Goal: Information Seeking & Learning: Check status

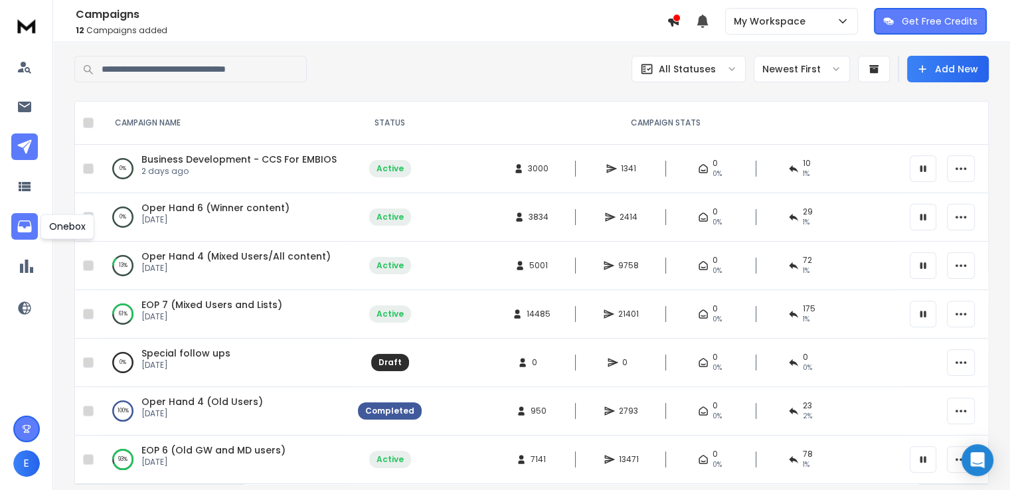
click at [27, 232] on icon at bounding box center [24, 227] width 14 height 12
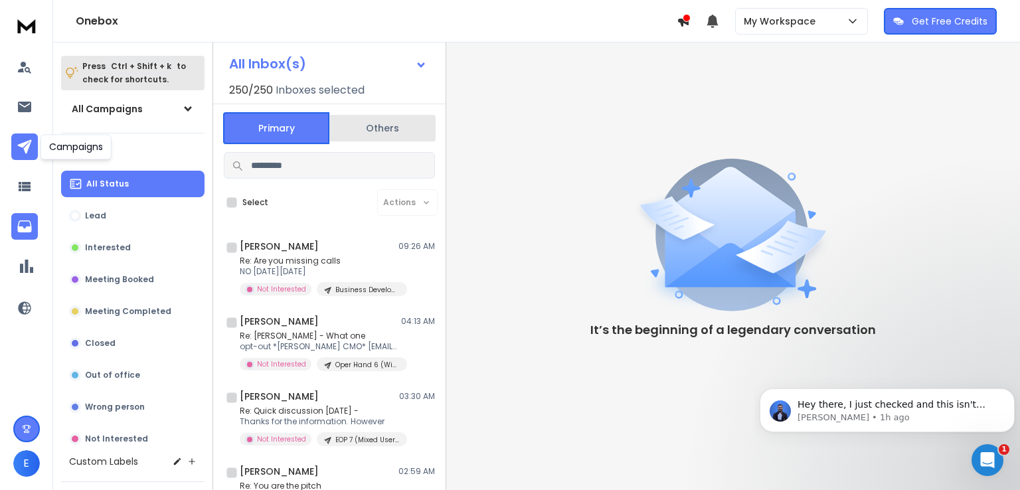
click at [24, 149] on icon at bounding box center [24, 147] width 14 height 14
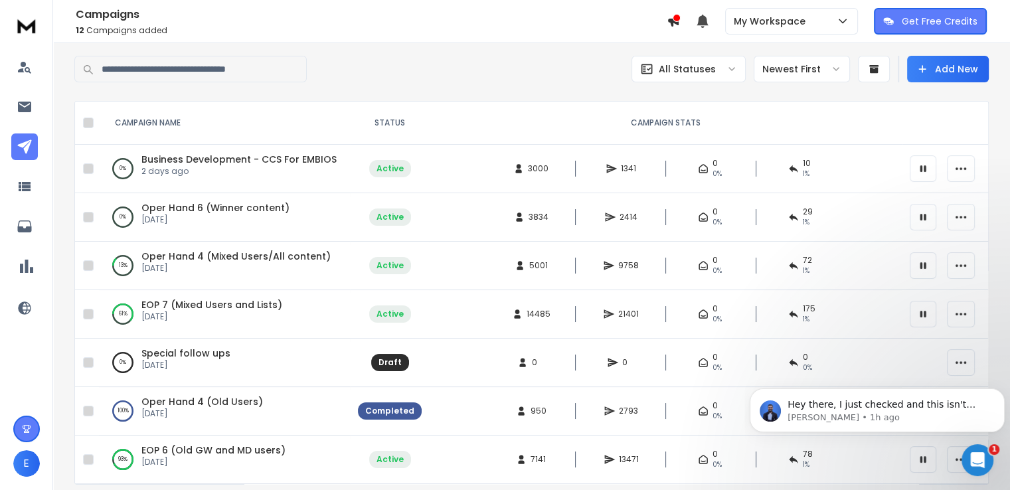
click at [977, 458] on icon "Open Intercom Messenger" at bounding box center [978, 461] width 22 height 22
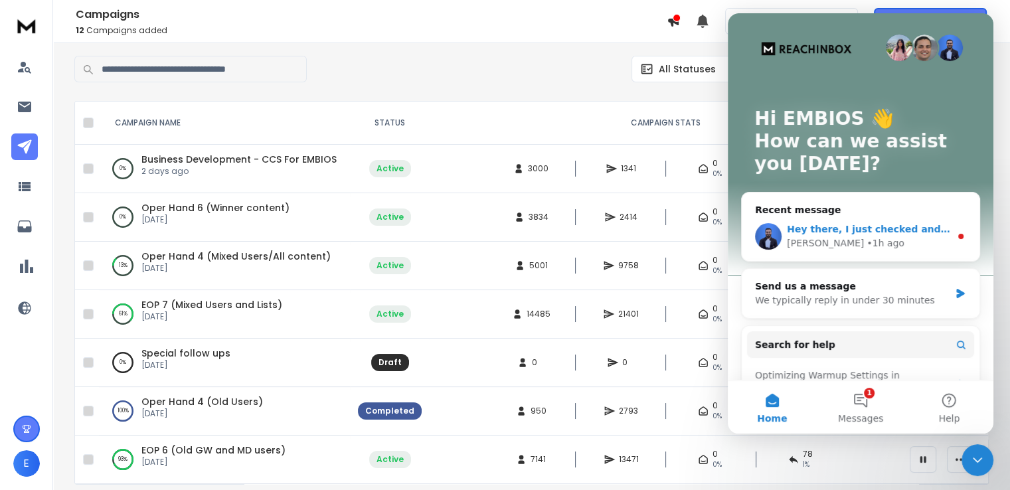
click at [830, 221] on div "Hey there, I just checked and this isn't something to be worried about. The "Pr…" at bounding box center [861, 236] width 238 height 49
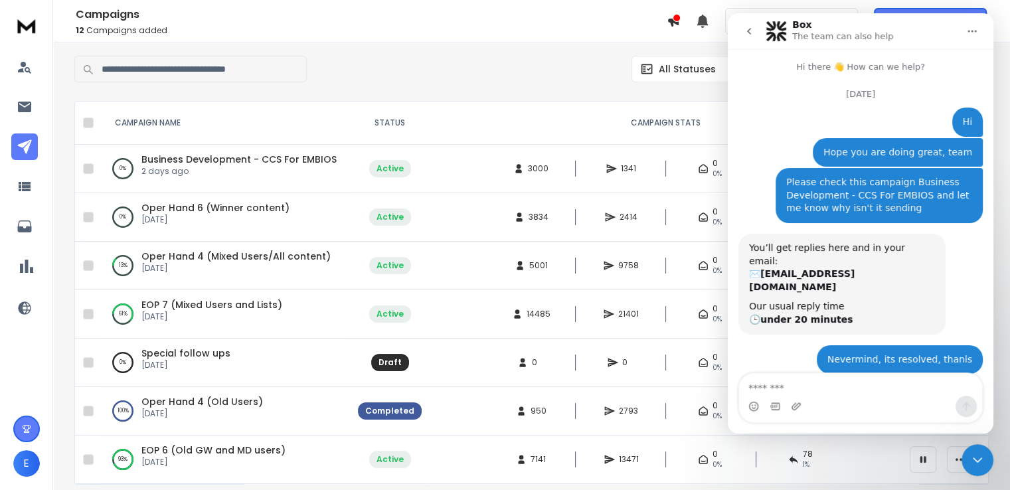
scroll to position [58, 0]
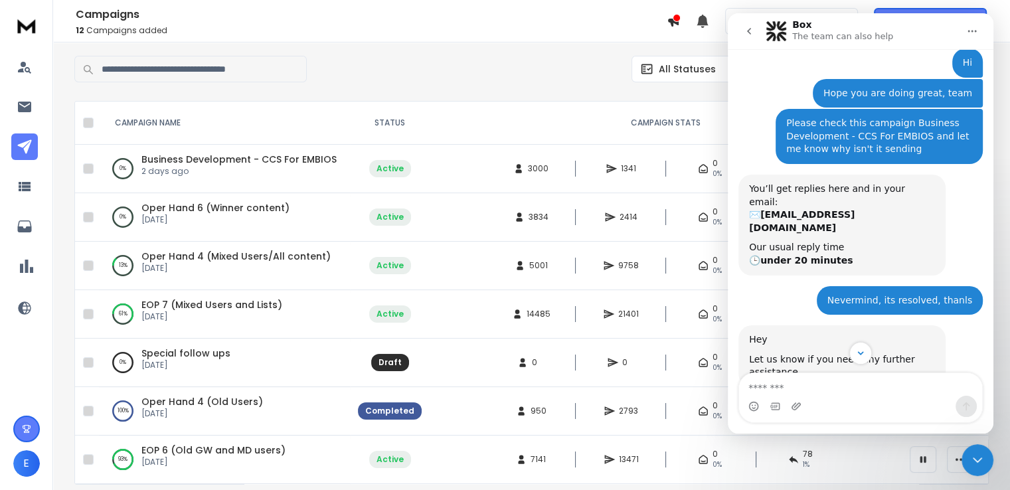
click at [781, 383] on textarea "Message…" at bounding box center [860, 384] width 243 height 23
type textarea "**********"
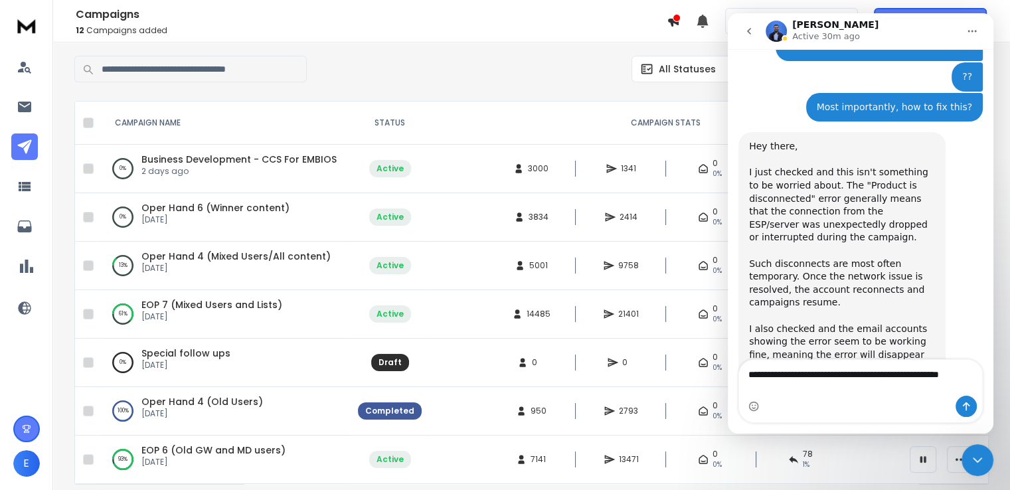
scroll to position [834, 0]
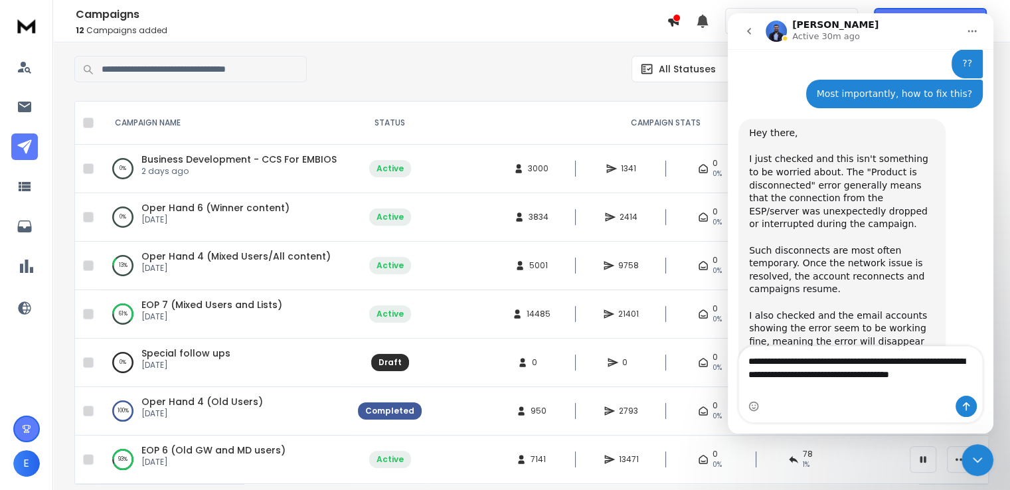
type textarea "**********"
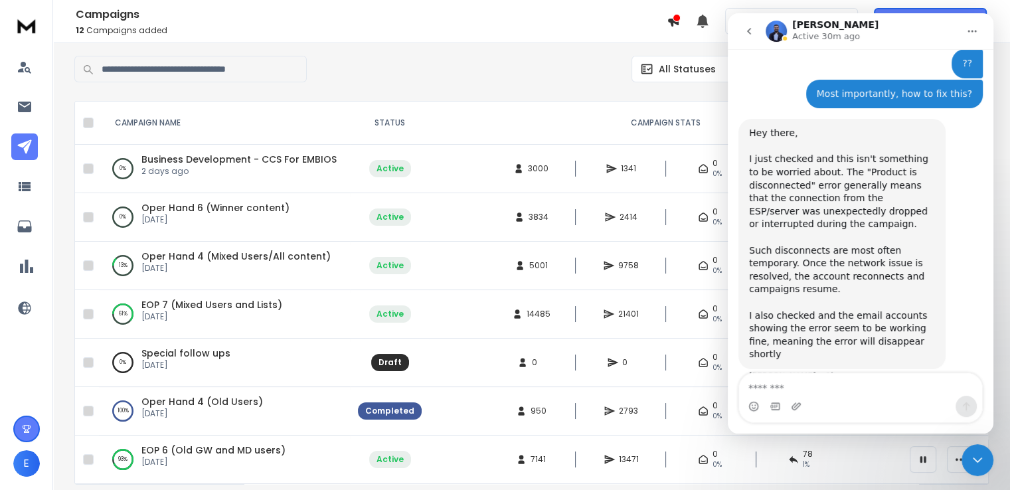
scroll to position [877, 0]
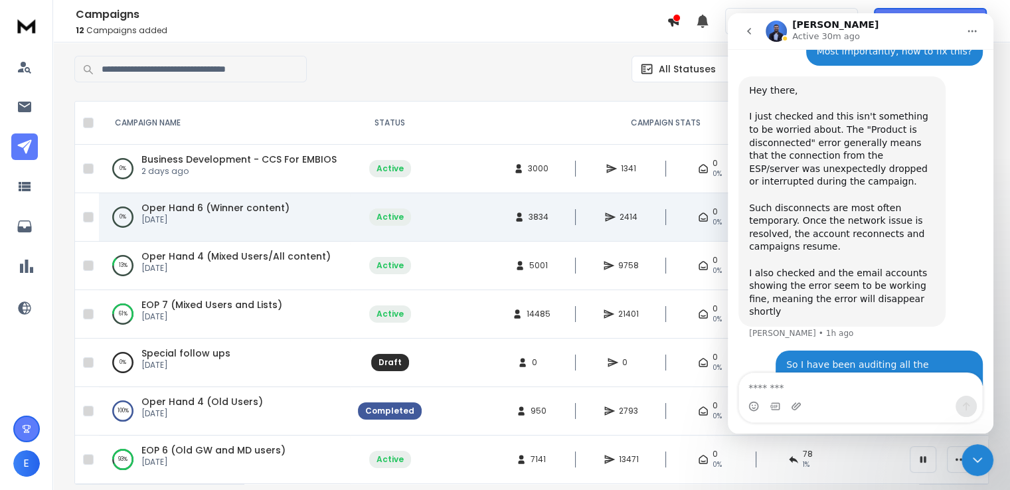
click at [233, 231] on div "Oper Hand 6 (Winner content) 3 days ago" at bounding box center [215, 217] width 148 height 32
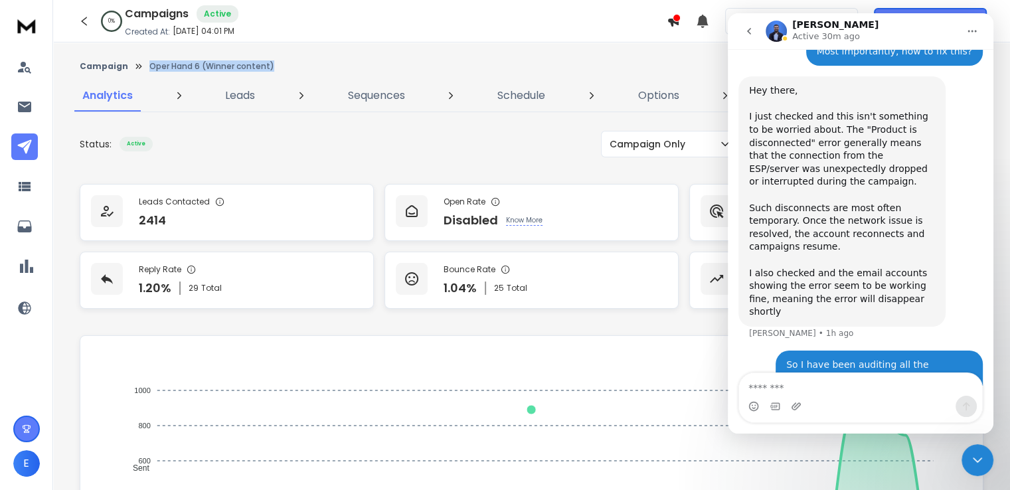
drag, startPoint x: 271, startPoint y: 67, endPoint x: 143, endPoint y: 63, distance: 127.6
click at [143, 63] on div "Campaign Oper Hand 6 (Winner content)" at bounding box center [531, 66] width 915 height 21
copy p "Oper Hand 6 (Winner content)"
click at [791, 383] on textarea "Message…" at bounding box center [860, 384] width 243 height 23
paste textarea "**********"
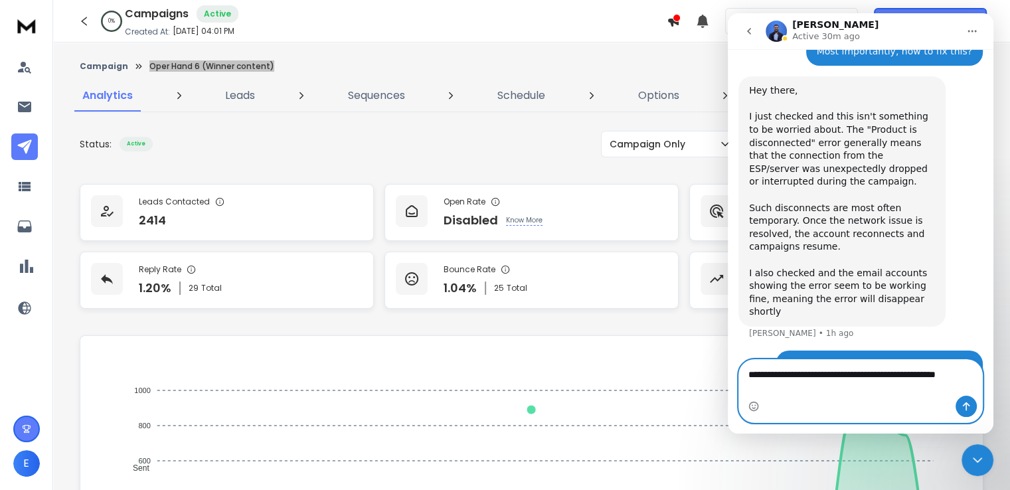
scroll to position [890, 0]
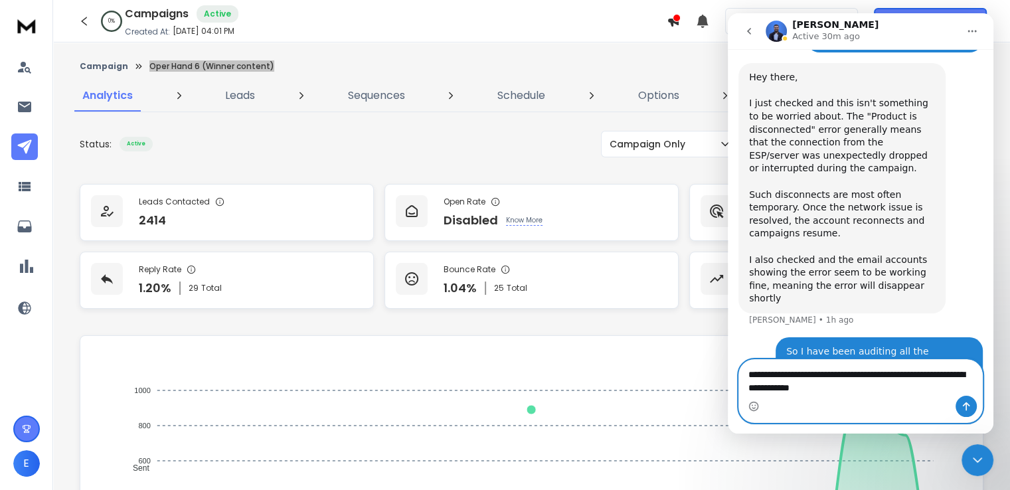
type textarea "**********"
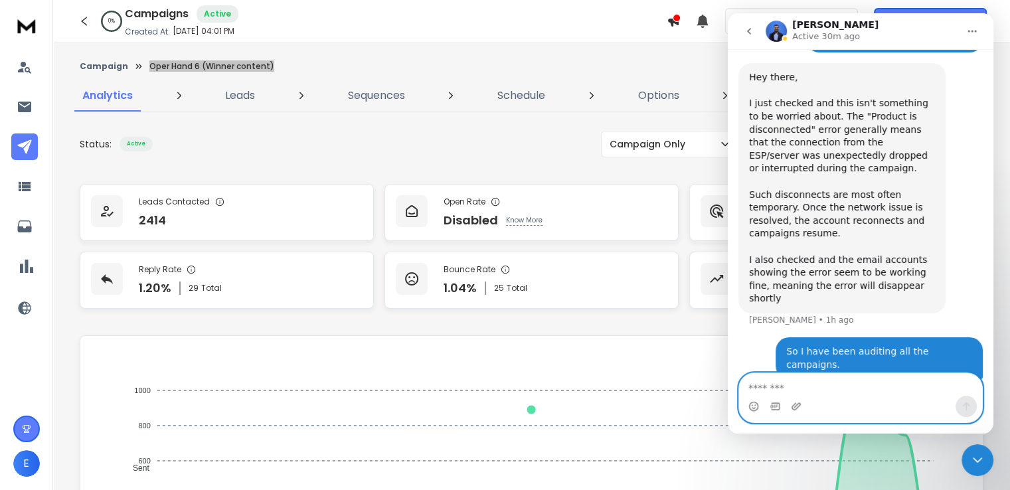
scroll to position [921, 0]
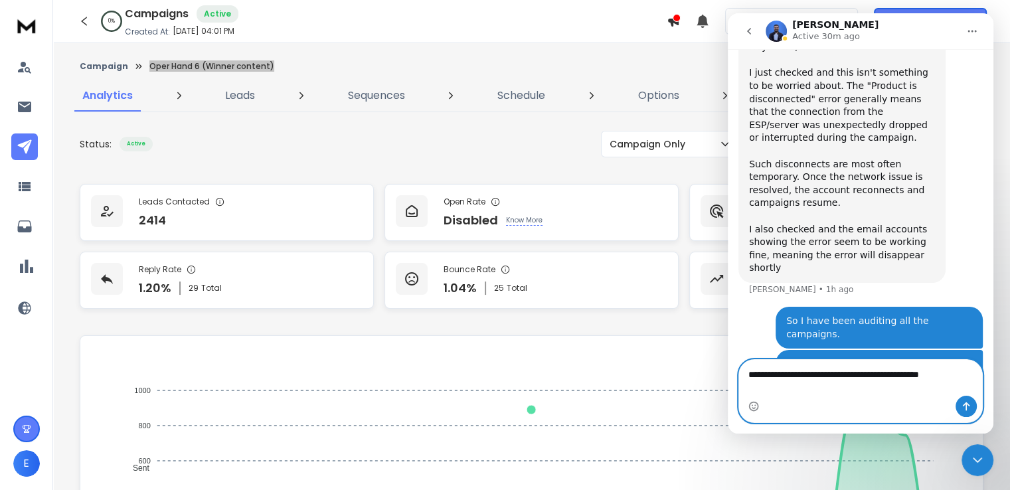
type textarea "**********"
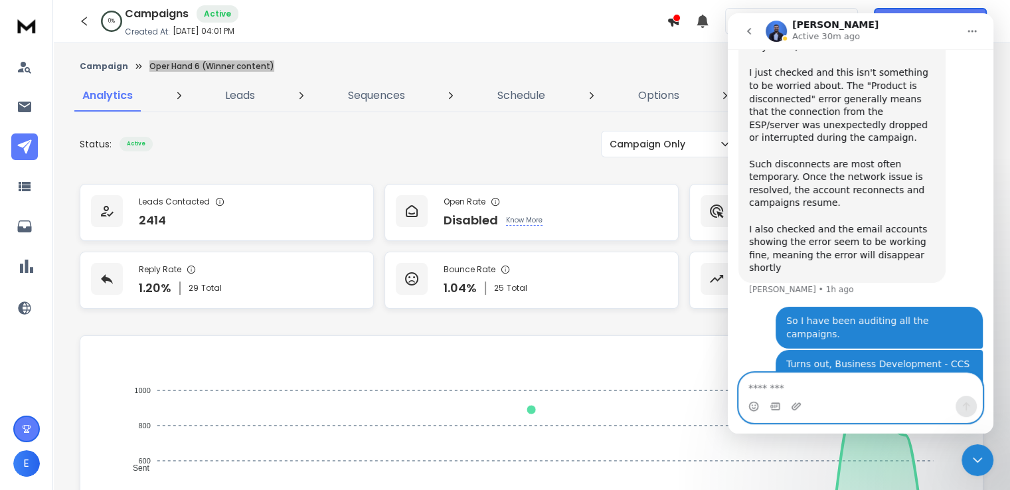
scroll to position [964, 0]
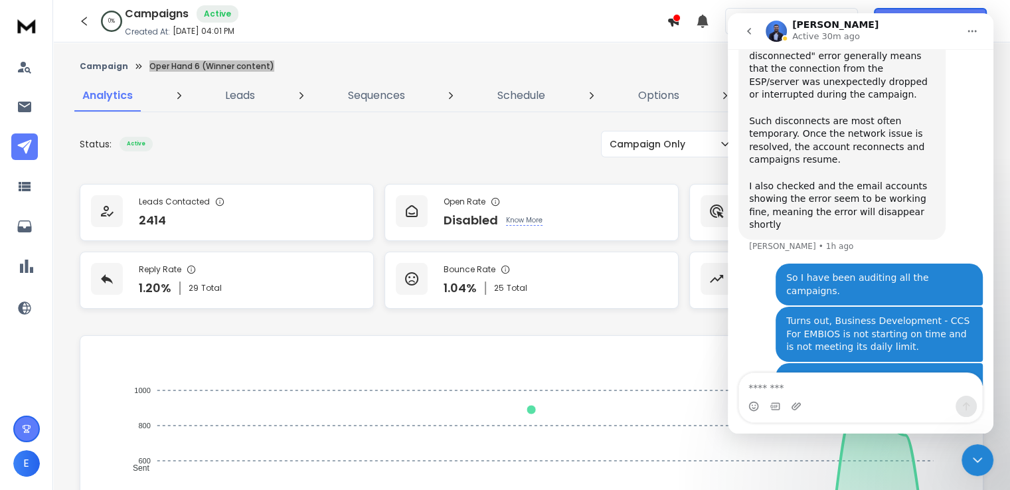
click at [985, 456] on icon "Close Intercom Messenger" at bounding box center [978, 460] width 16 height 16
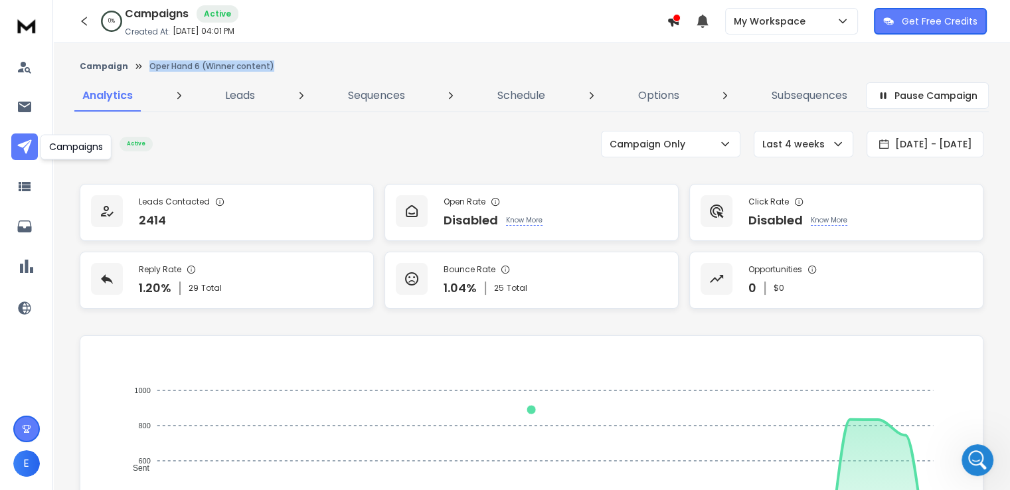
click at [26, 136] on link at bounding box center [24, 147] width 27 height 27
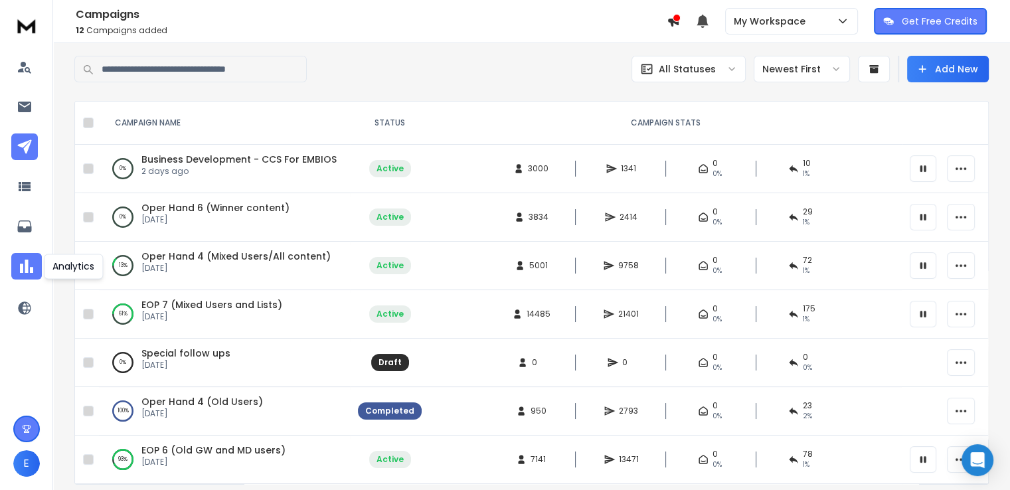
click at [29, 266] on icon at bounding box center [27, 266] width 20 height 20
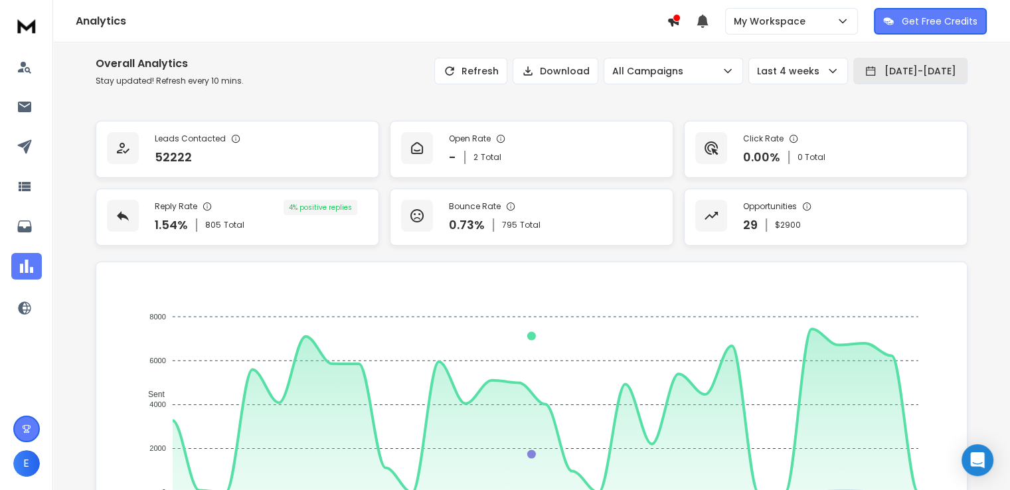
click at [862, 70] on button "[DATE] - [DATE]" at bounding box center [911, 71] width 114 height 27
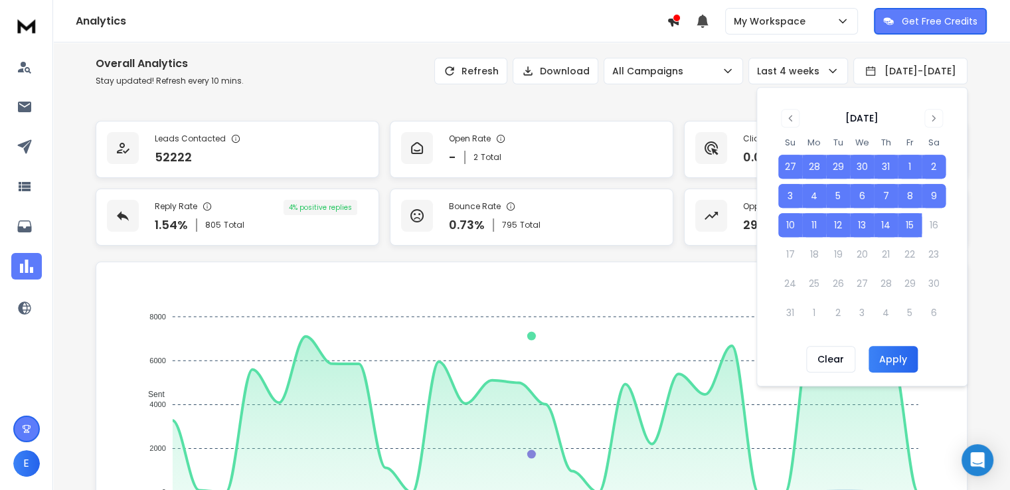
click at [907, 229] on button "15" at bounding box center [910, 225] width 24 height 24
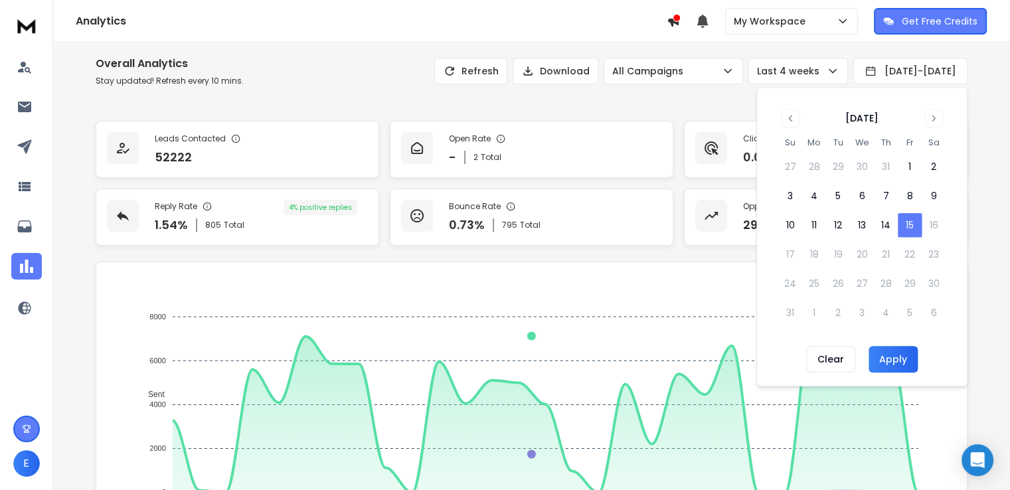
click at [896, 362] on button "Apply" at bounding box center [893, 359] width 49 height 27
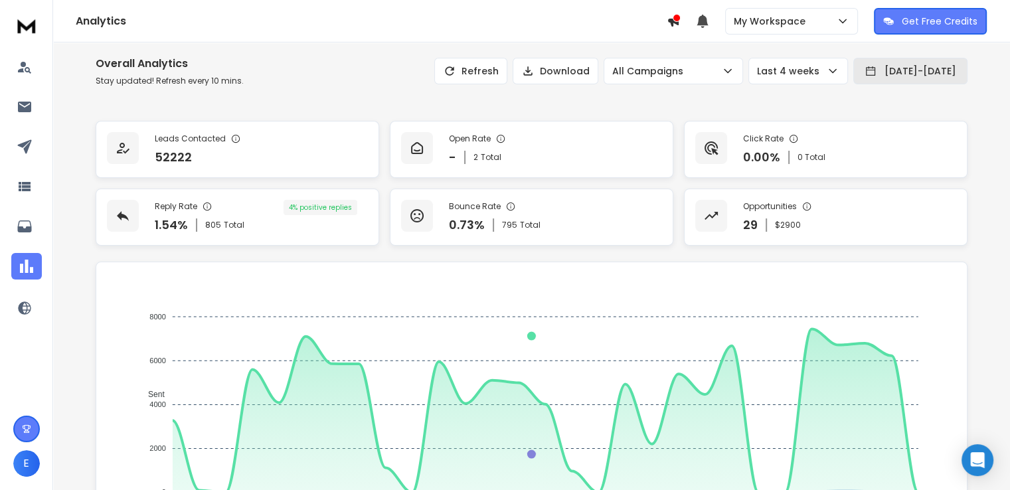
click at [864, 78] on button "[DATE] - [DATE]" at bounding box center [911, 71] width 114 height 27
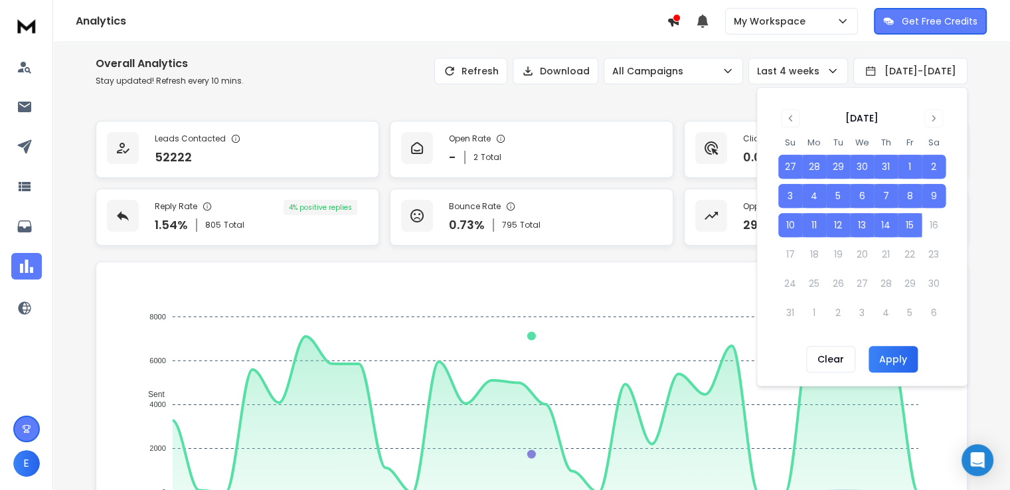
click at [908, 221] on button "15" at bounding box center [910, 225] width 24 height 24
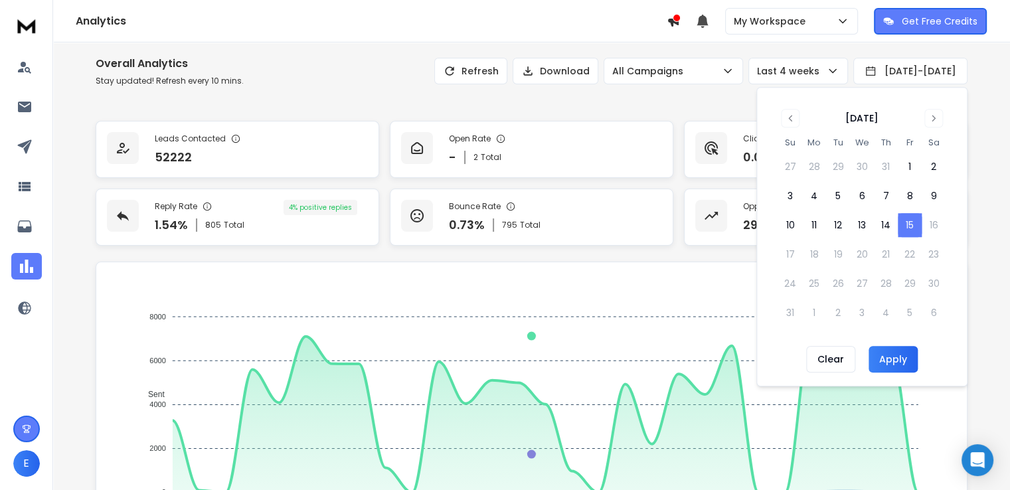
click at [893, 352] on button "Apply" at bounding box center [893, 359] width 49 height 27
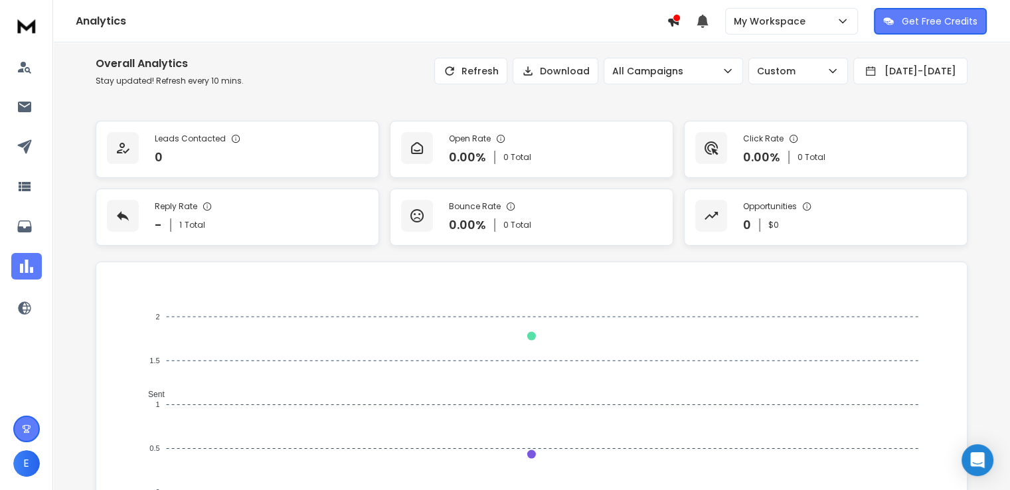
drag, startPoint x: 219, startPoint y: 141, endPoint x: 308, endPoint y: 197, distance: 104.5
click at [265, 171] on div "Overall Analytics Stay updated! Refresh every 10 mins. Refresh Download All Cam…" at bounding box center [532, 397] width 872 height 682
drag, startPoint x: 566, startPoint y: 343, endPoint x: 664, endPoint y: 360, distance: 99.7
click at [665, 361] on foreignobject "Sent Total Opens Unique Opens Links Clicked Total Replies" at bounding box center [531, 397] width 787 height 233
click at [978, 452] on div "Open Intercom Messenger" at bounding box center [978, 460] width 35 height 35
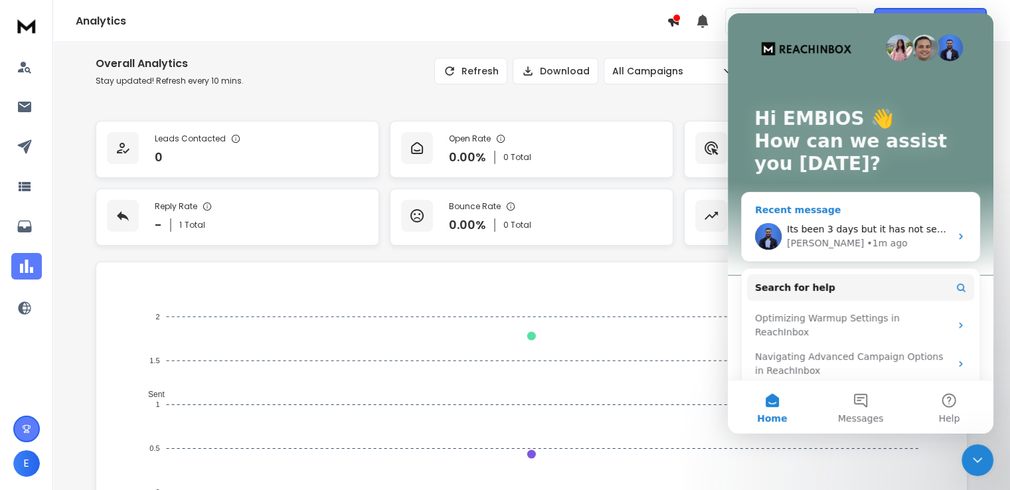
click at [843, 229] on span "Its been 3 days but it has not sent steps 2s and 3s." at bounding box center [906, 229] width 238 height 11
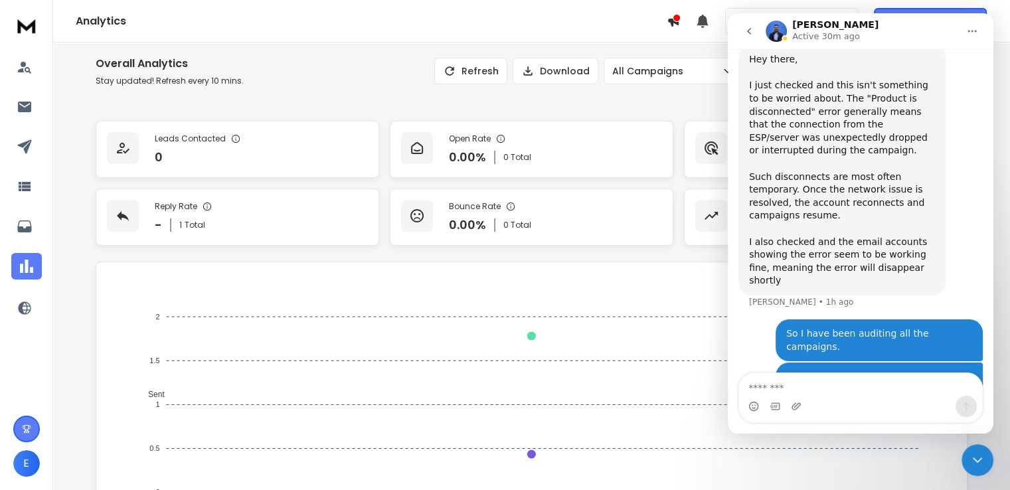
scroll to position [964, 0]
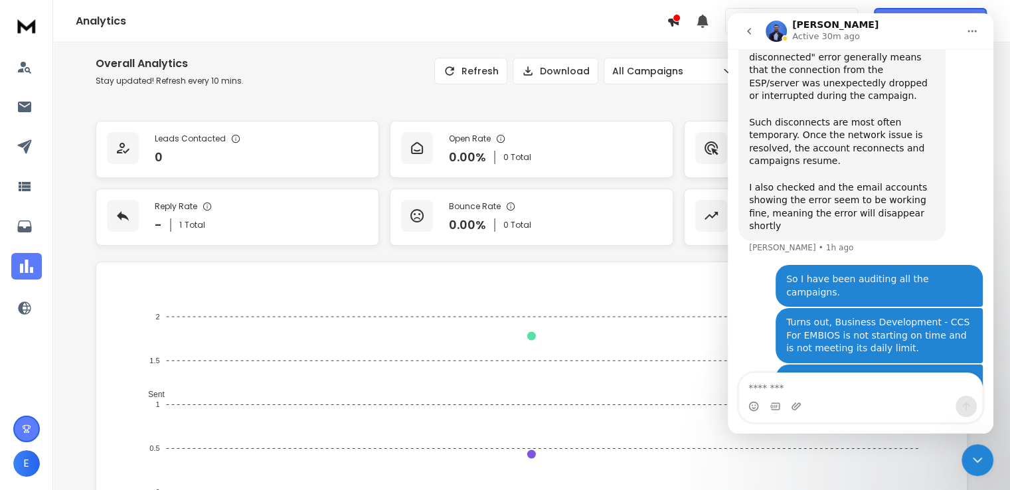
click at [774, 389] on textarea "Message…" at bounding box center [860, 384] width 243 height 23
type textarea "**********"
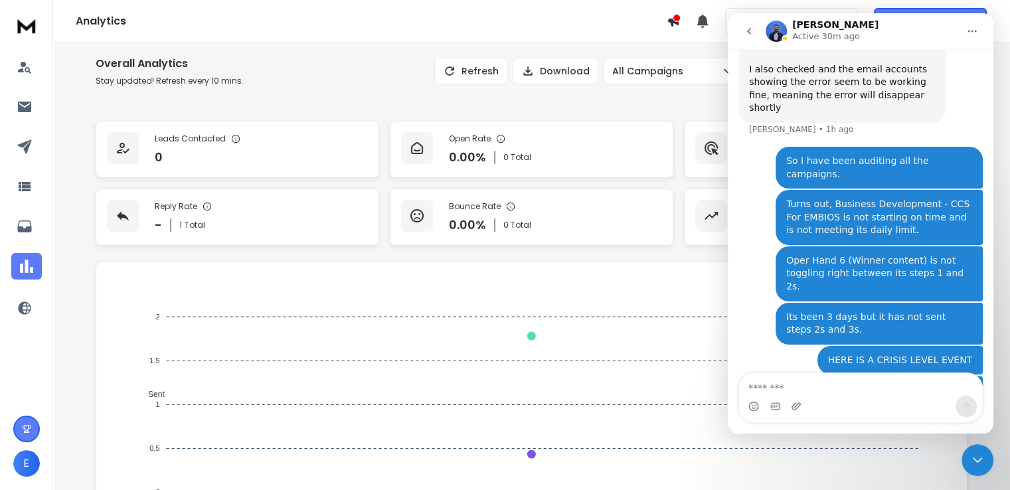
scroll to position [1103, 0]
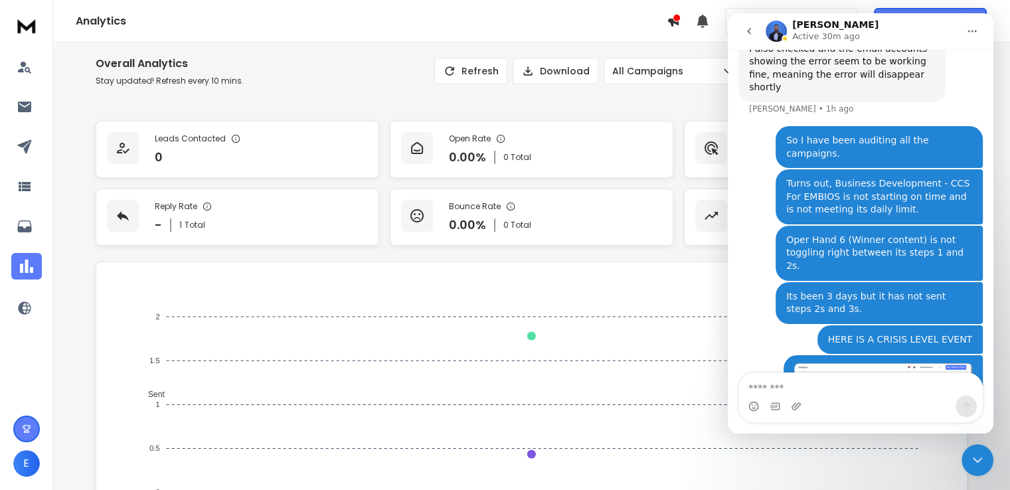
click at [783, 391] on textarea "Message…" at bounding box center [860, 384] width 243 height 23
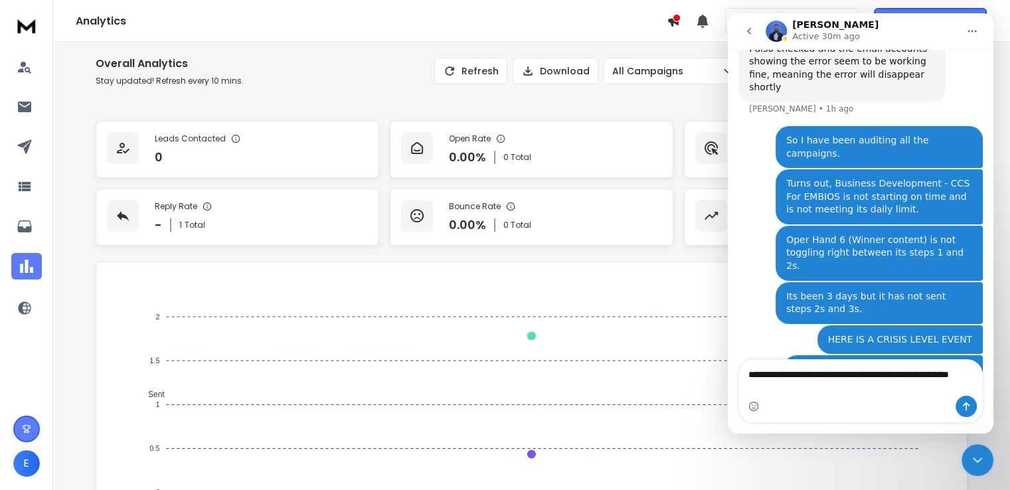
type textarea "**********"
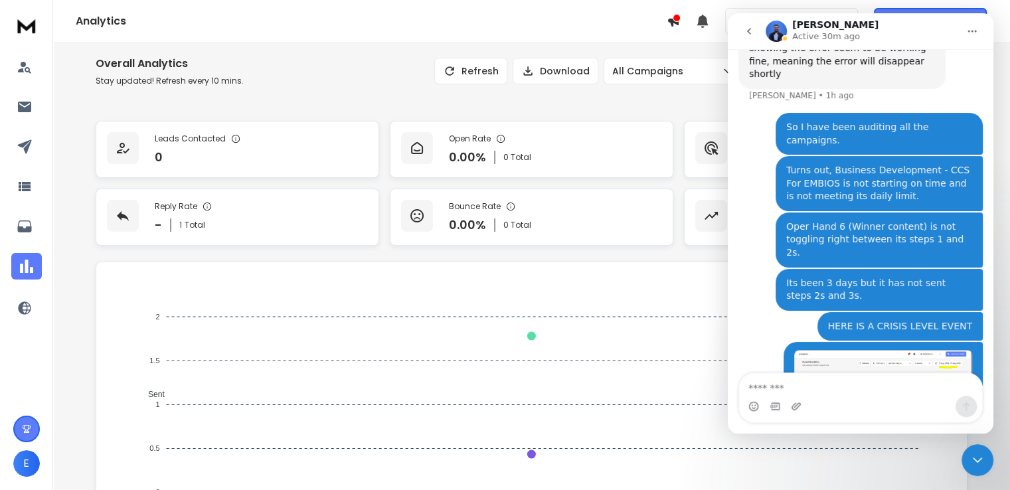
scroll to position [1146, 0]
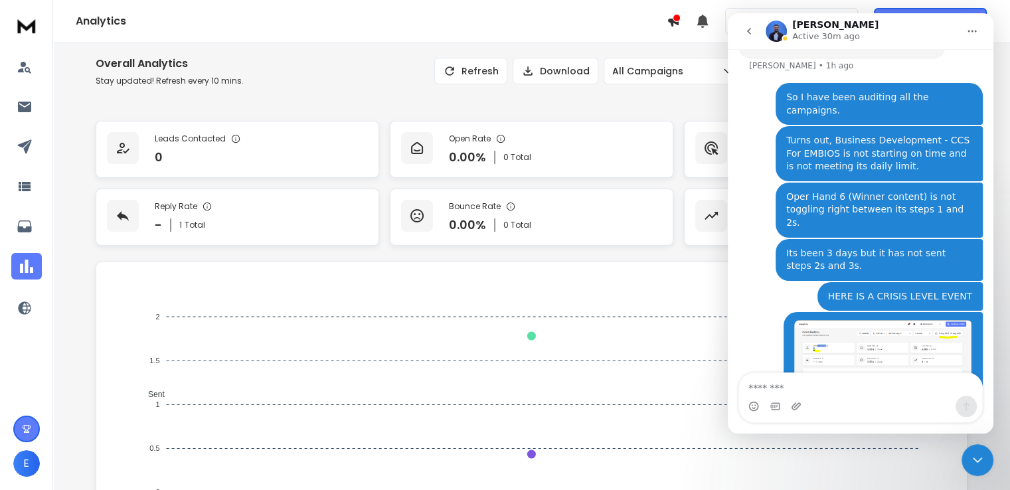
click at [971, 464] on icon "Close Intercom Messenger" at bounding box center [978, 460] width 16 height 16
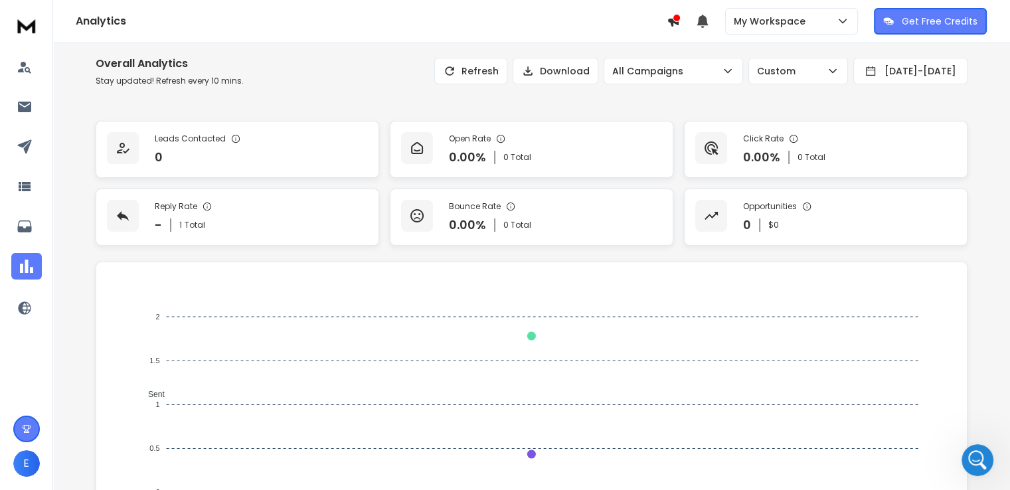
scroll to position [1145, 0]
click at [18, 141] on icon at bounding box center [25, 147] width 16 height 16
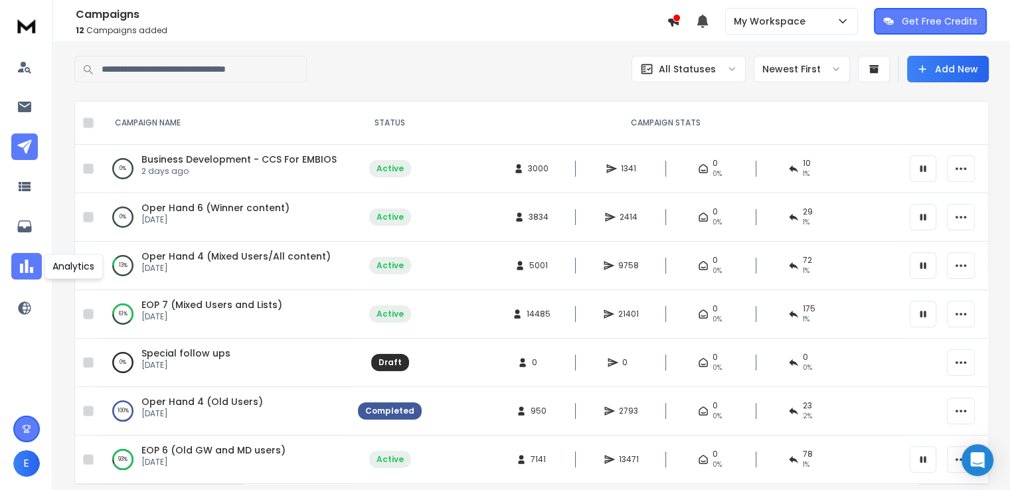
click at [35, 262] on icon at bounding box center [27, 266] width 20 height 20
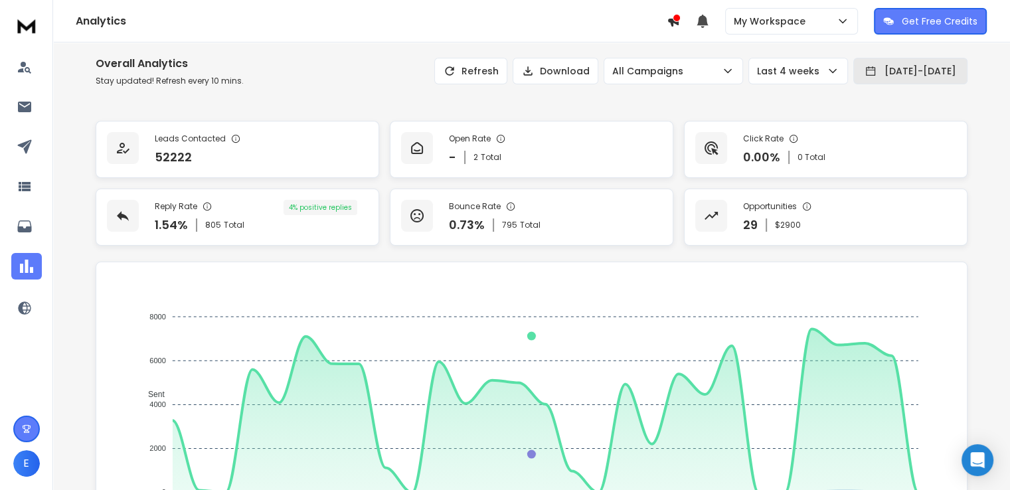
click at [893, 65] on button "[DATE] - [DATE]" at bounding box center [911, 71] width 114 height 27
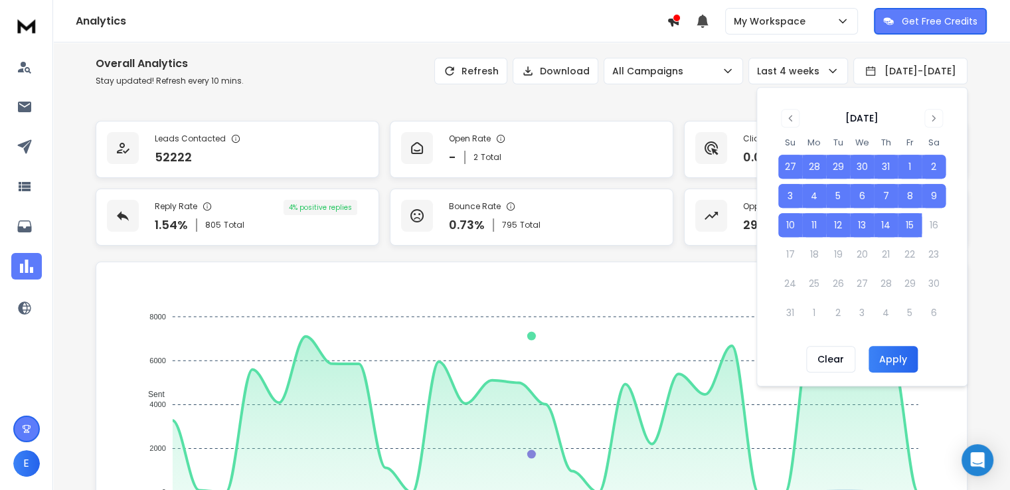
click at [908, 229] on button "15" at bounding box center [910, 225] width 24 height 24
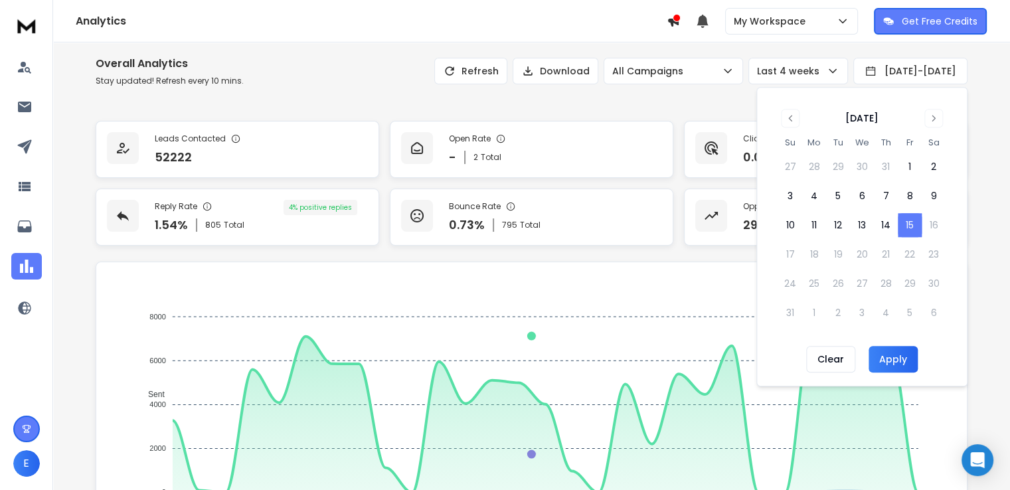
click at [892, 363] on button "Apply" at bounding box center [893, 359] width 49 height 27
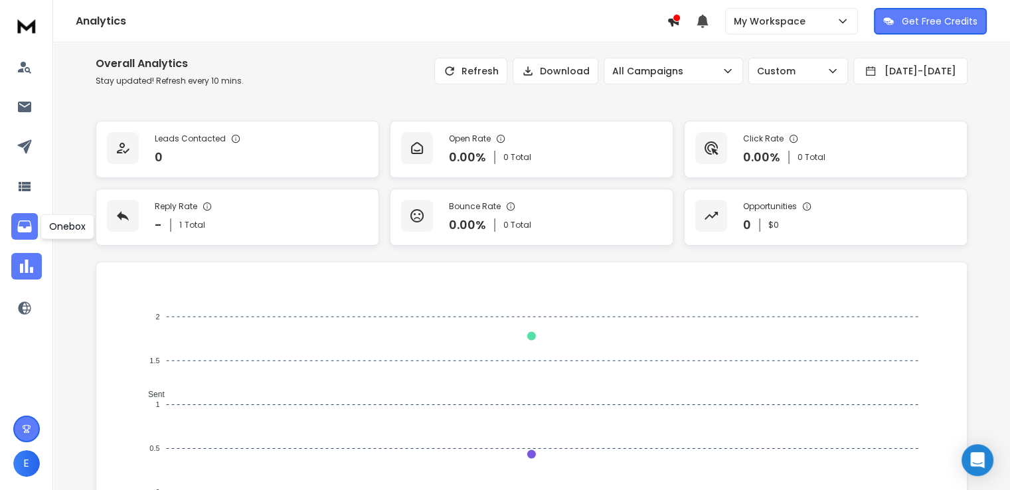
click at [22, 223] on icon at bounding box center [25, 227] width 16 height 16
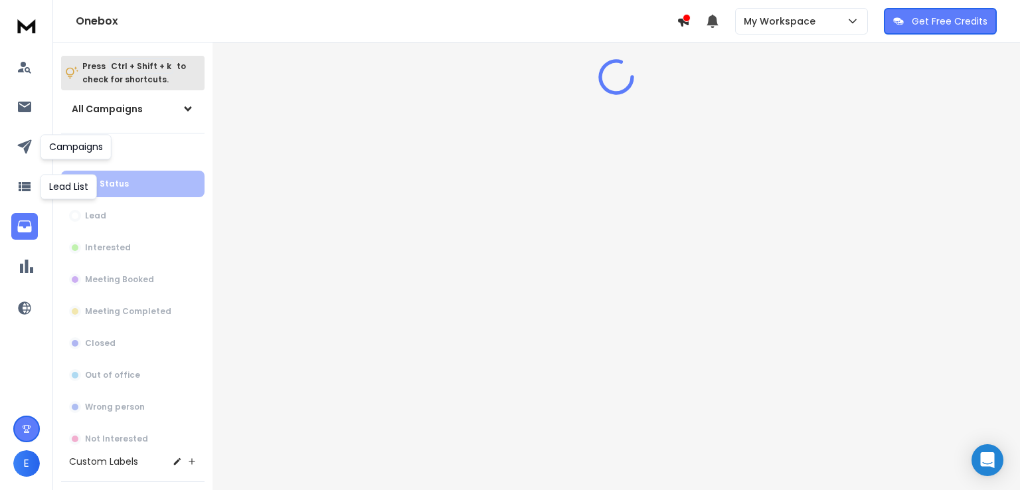
click at [23, 130] on div at bounding box center [26, 190] width 31 height 273
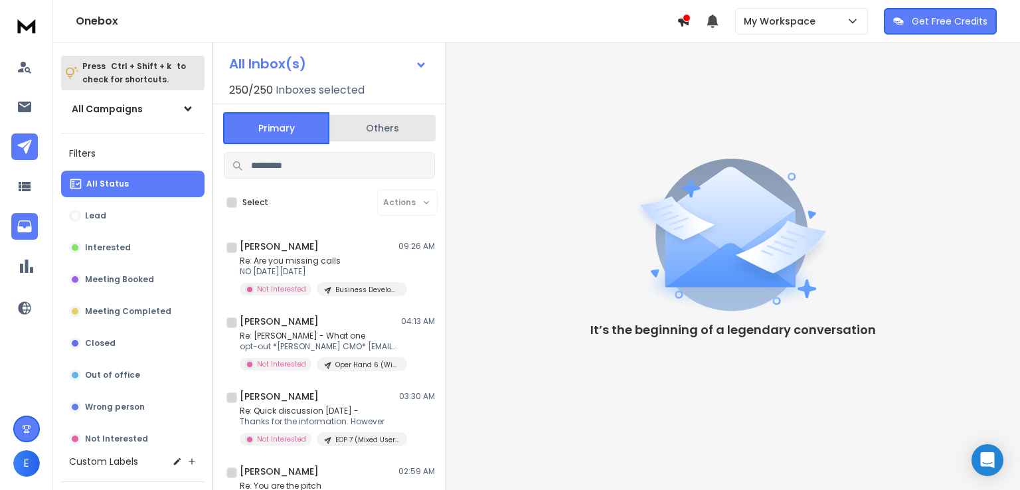
click at [27, 143] on icon at bounding box center [25, 147] width 16 height 16
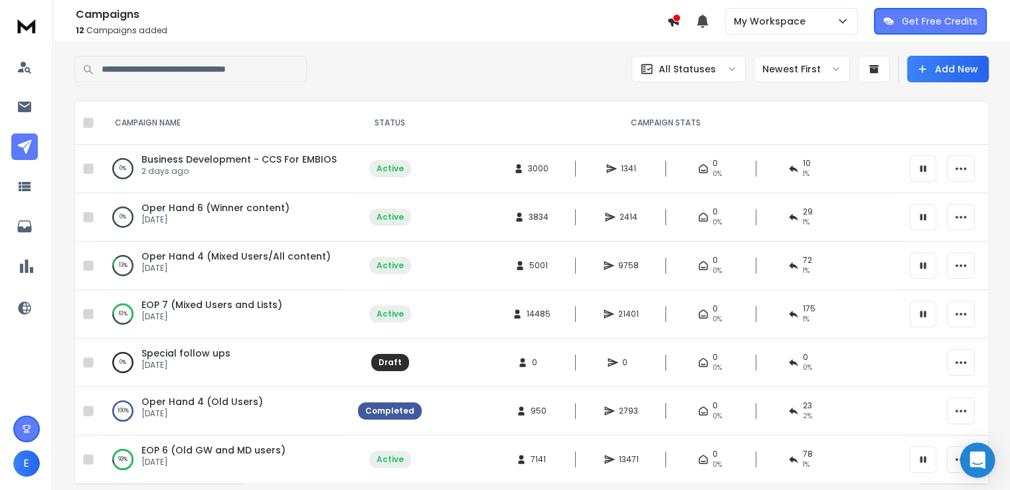
click at [969, 452] on div "Open Intercom Messenger" at bounding box center [978, 460] width 35 height 35
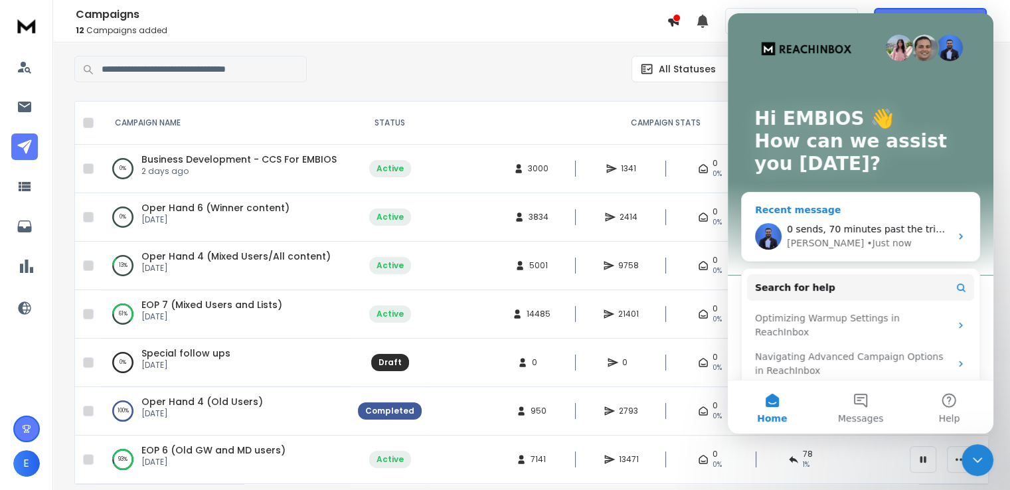
click at [812, 234] on span "0 sends, 70 minutes past the triggers I set for all the camps" at bounding box center [926, 229] width 279 height 11
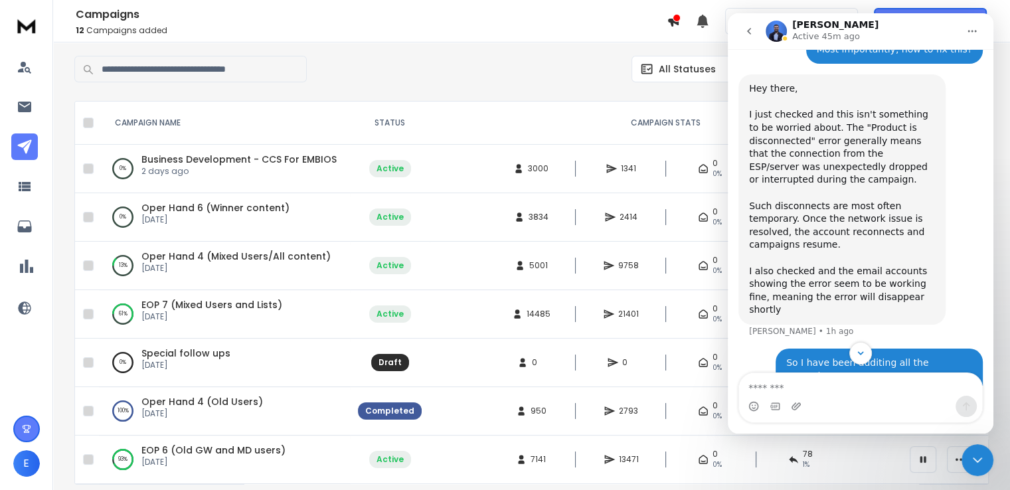
scroll to position [1145, 0]
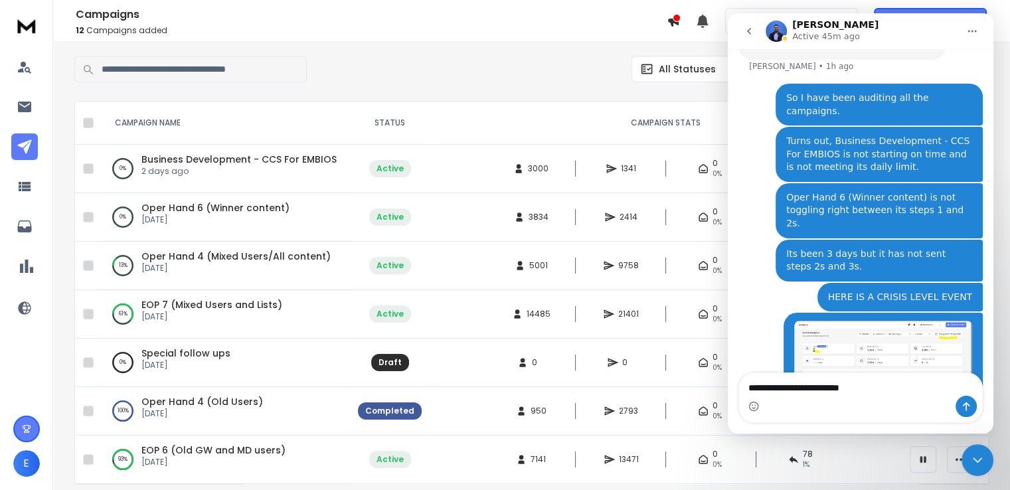
type textarea "**********"
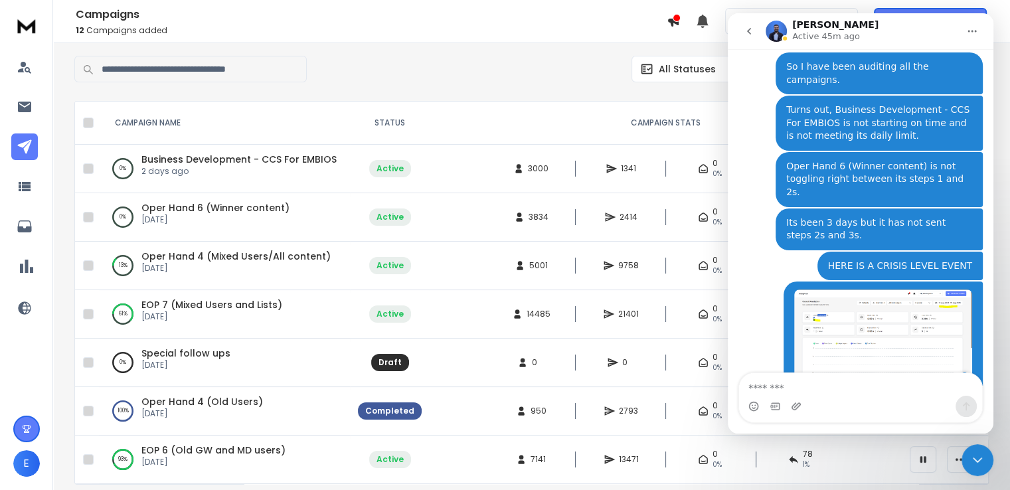
type textarea "*"
type textarea "**********"
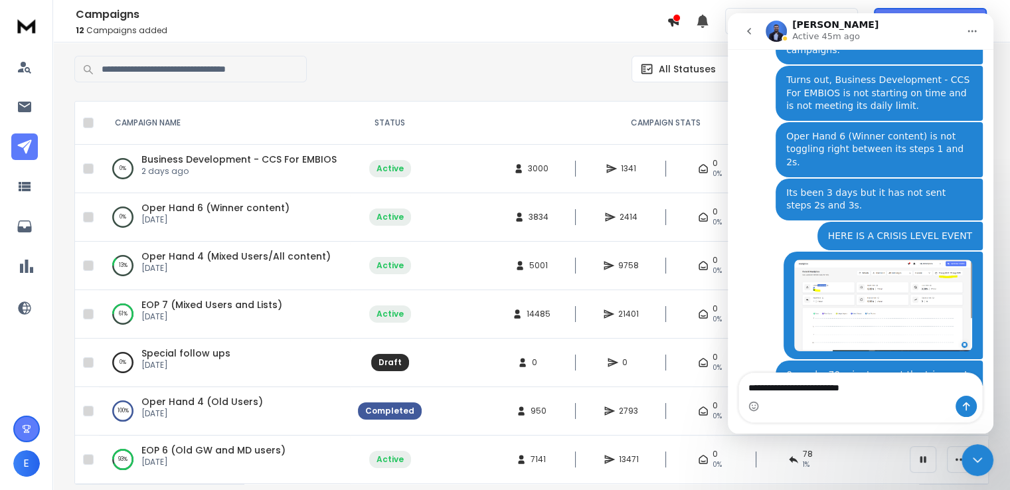
type textarea "**********"
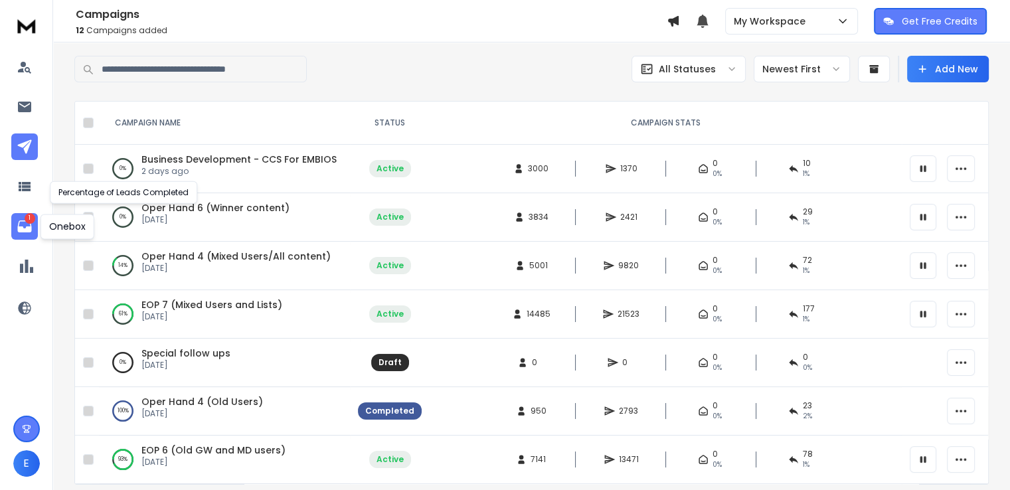
click at [29, 225] on icon at bounding box center [25, 227] width 16 height 16
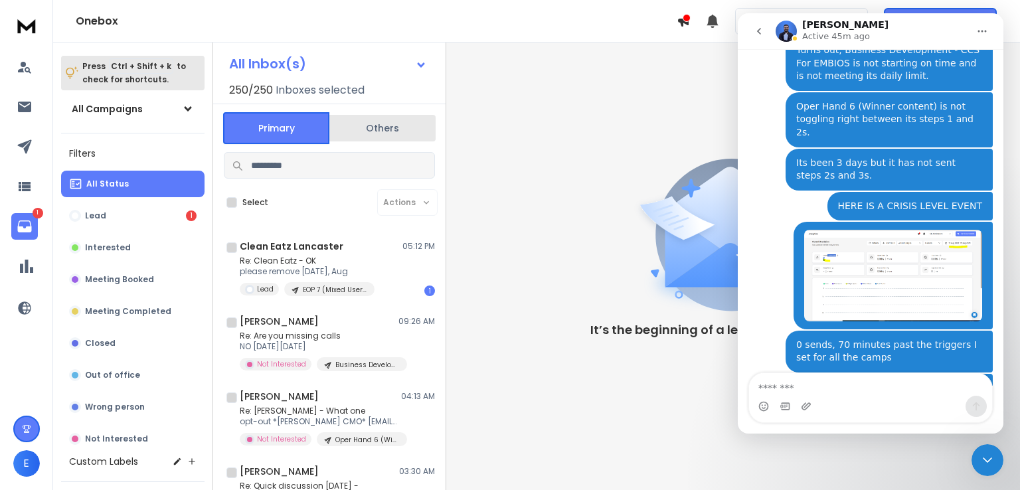
scroll to position [1237, 0]
click at [24, 274] on icon at bounding box center [27, 266] width 20 height 20
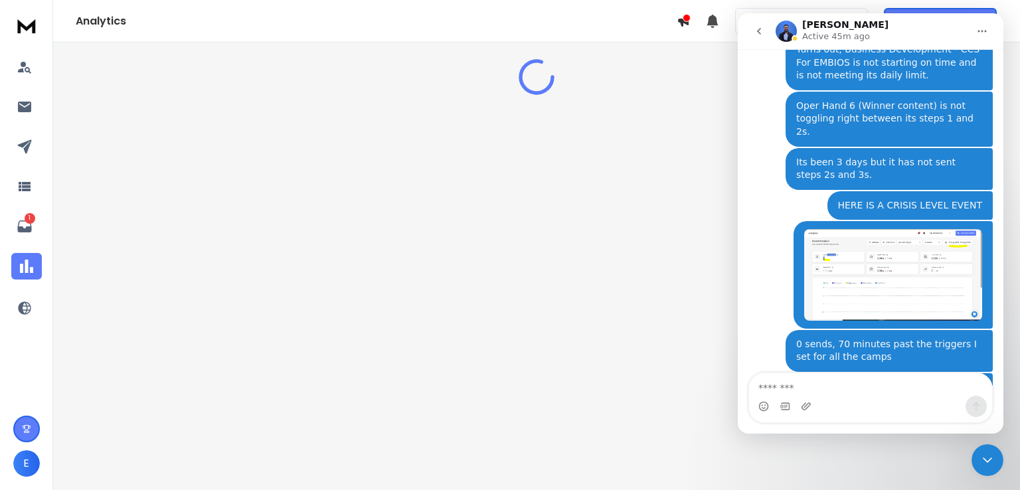
click at [986, 457] on icon "Close Intercom Messenger" at bounding box center [988, 460] width 16 height 16
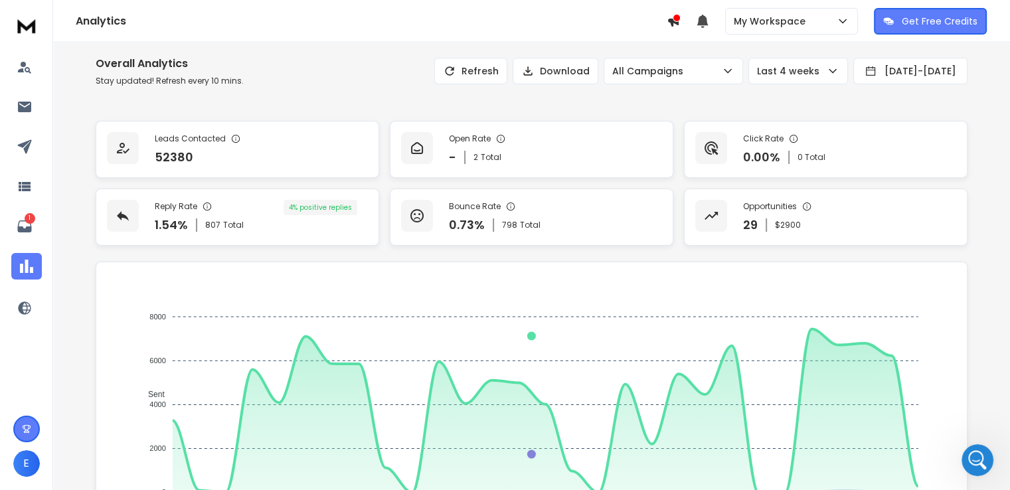
scroll to position [1236, 0]
click at [888, 75] on button "[DATE] - [DATE]" at bounding box center [911, 71] width 114 height 27
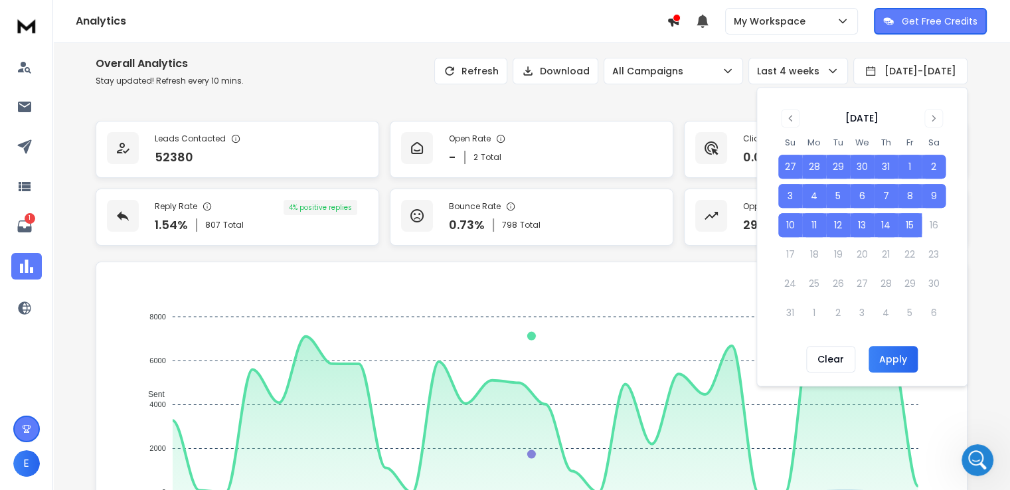
click at [906, 229] on button "15" at bounding box center [910, 225] width 24 height 24
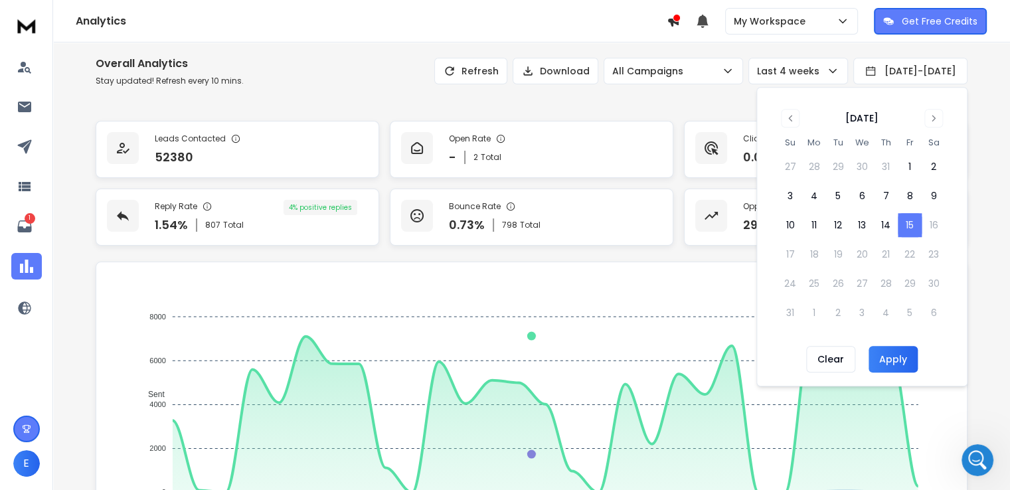
click at [886, 353] on button "Apply" at bounding box center [893, 359] width 49 height 27
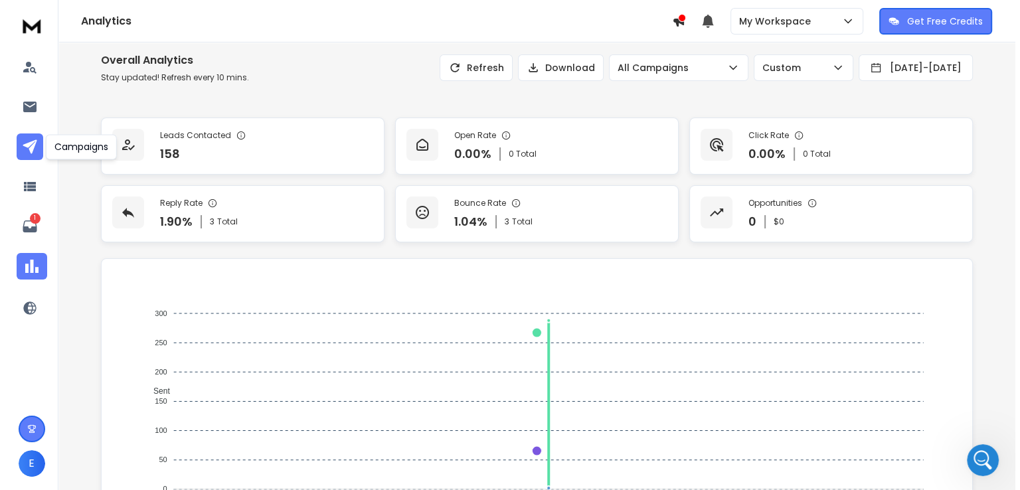
scroll to position [0, 0]
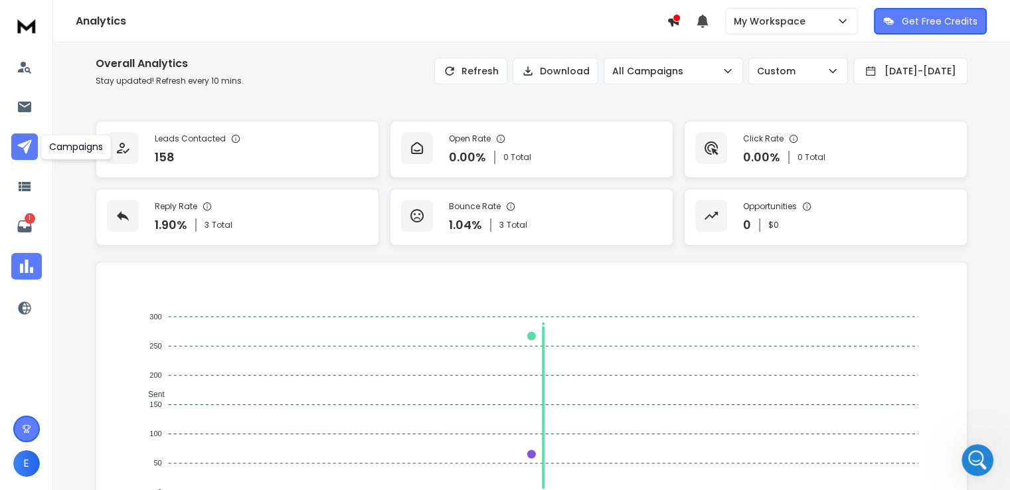
click at [32, 149] on link at bounding box center [24, 147] width 27 height 27
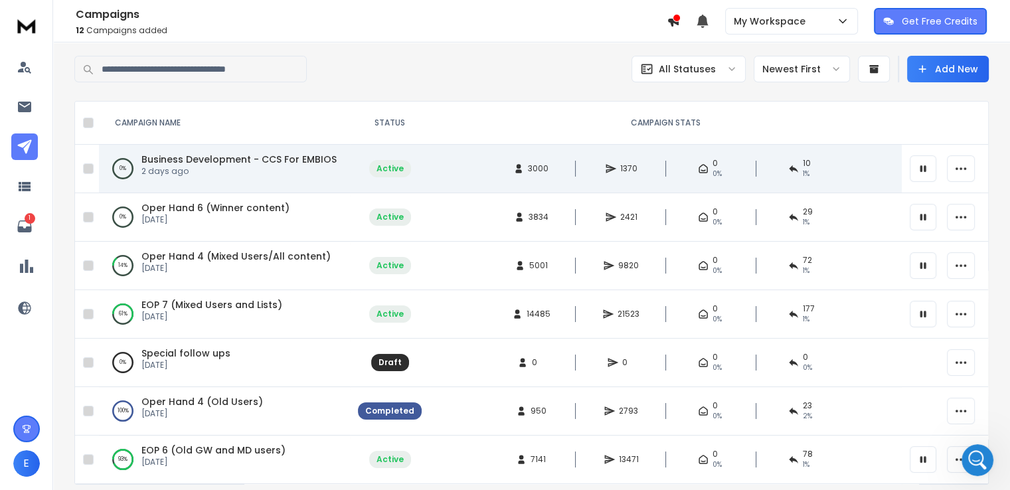
click at [339, 184] on td "0 % Business Development - CCS For EMBIOS [DATE]" at bounding box center [224, 169] width 251 height 48
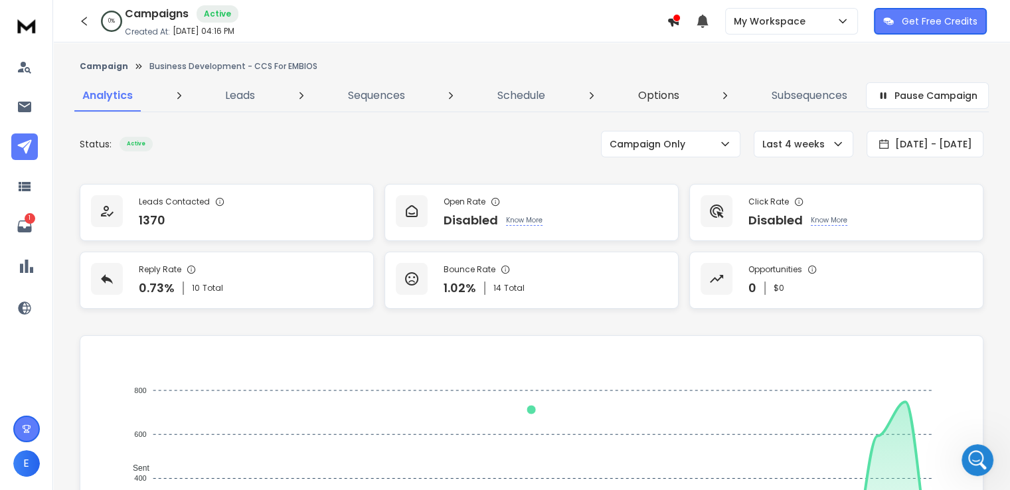
click at [634, 102] on link "Options" at bounding box center [658, 96] width 57 height 32
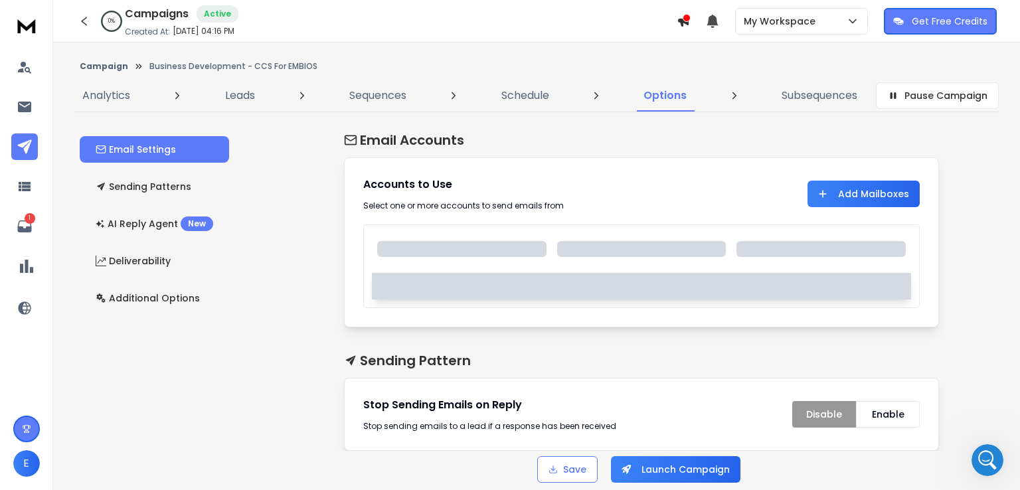
select select "*"
type input "***"
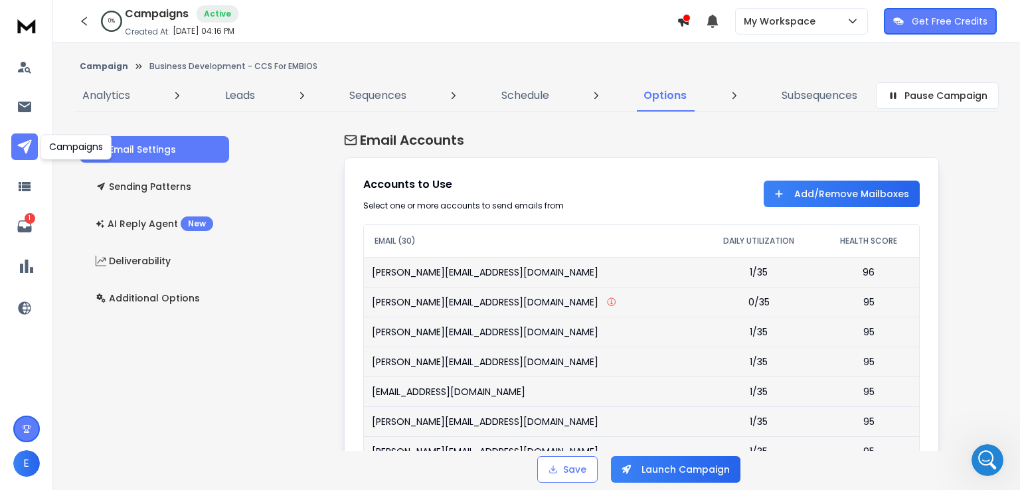
click at [27, 157] on link at bounding box center [24, 147] width 27 height 27
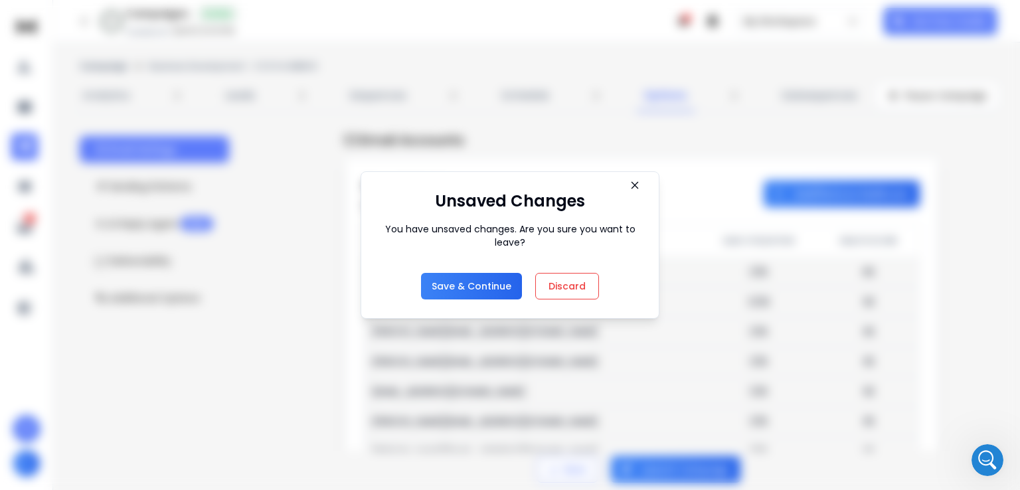
click at [567, 287] on button "Discard" at bounding box center [567, 286] width 64 height 27
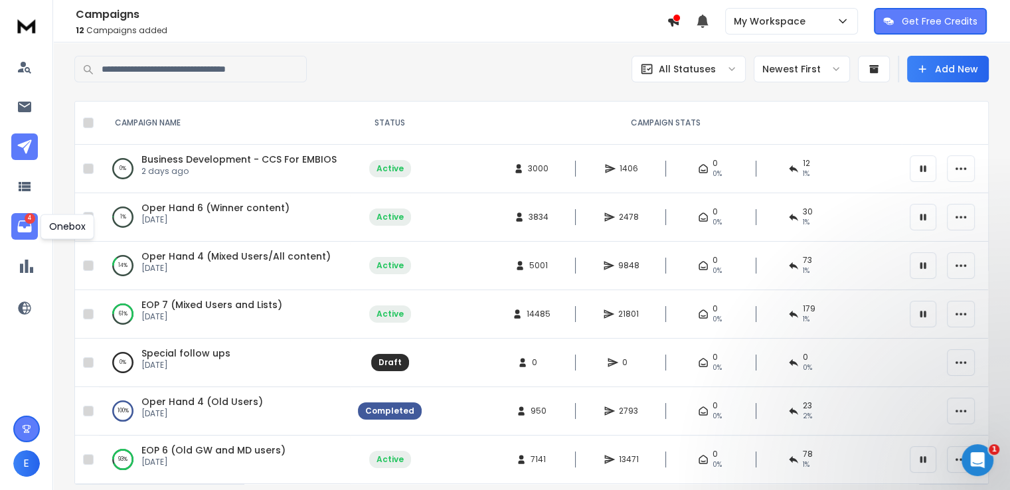
click at [32, 217] on p "4" at bounding box center [30, 218] width 11 height 11
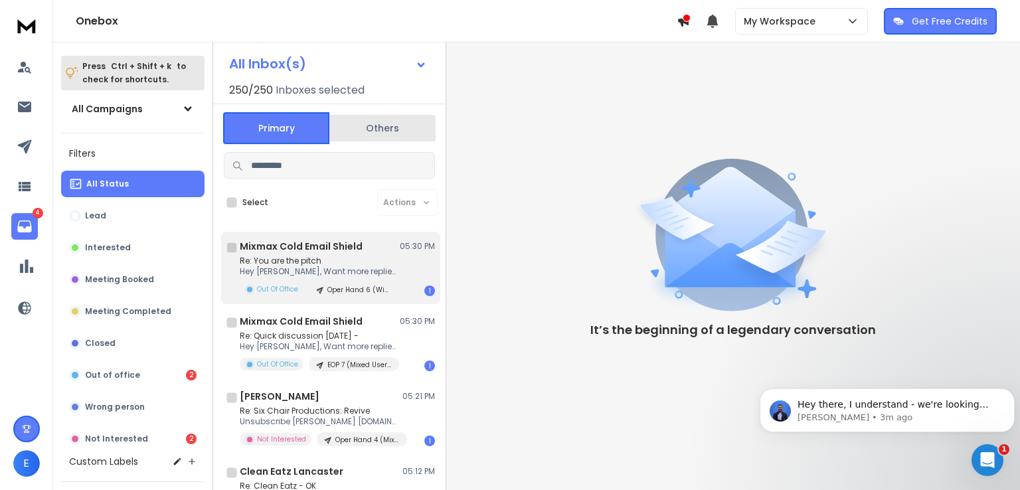
click at [338, 253] on div "Mixmax Cold Email Shield 05:30 PM Re: You are the pitch Hey [PERSON_NAME], Want…" at bounding box center [337, 268] width 195 height 56
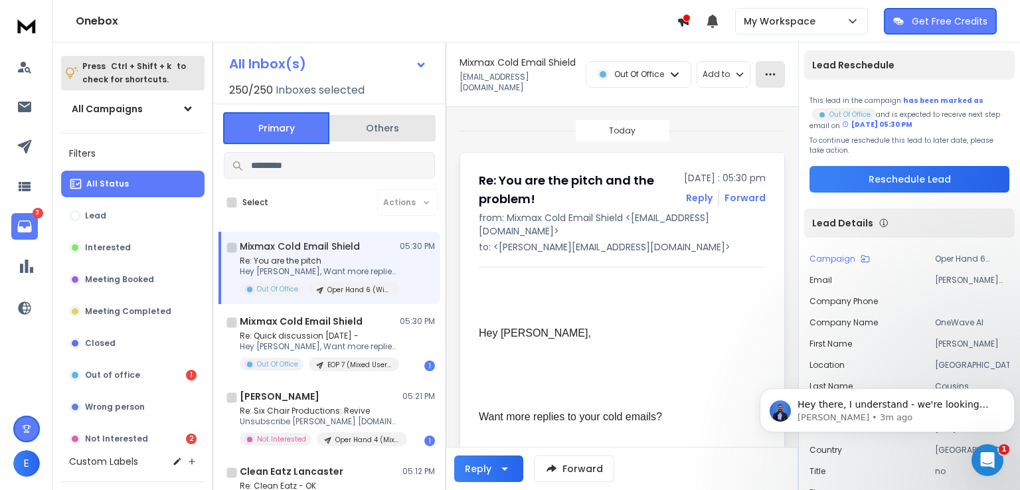
click at [761, 70] on button "button" at bounding box center [770, 74] width 29 height 27
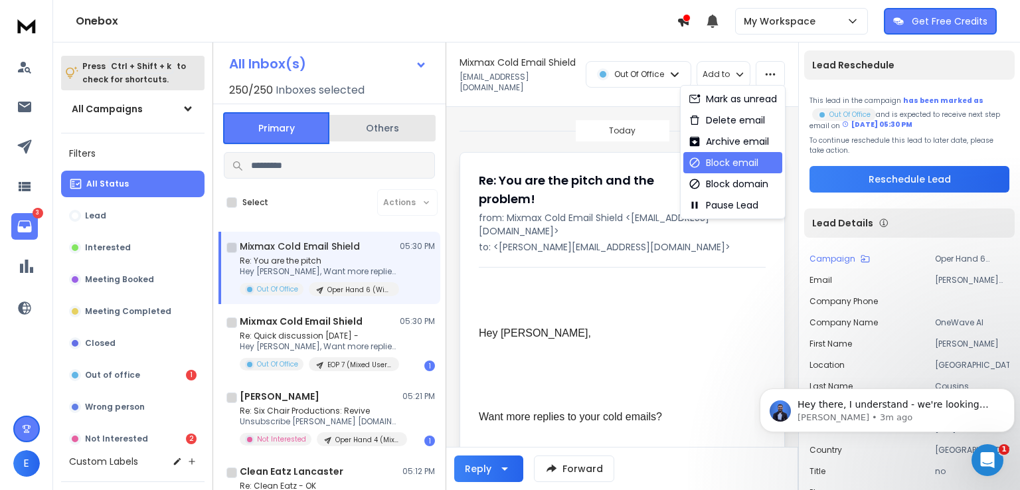
click at [749, 160] on div "Block email" at bounding box center [724, 162] width 70 height 13
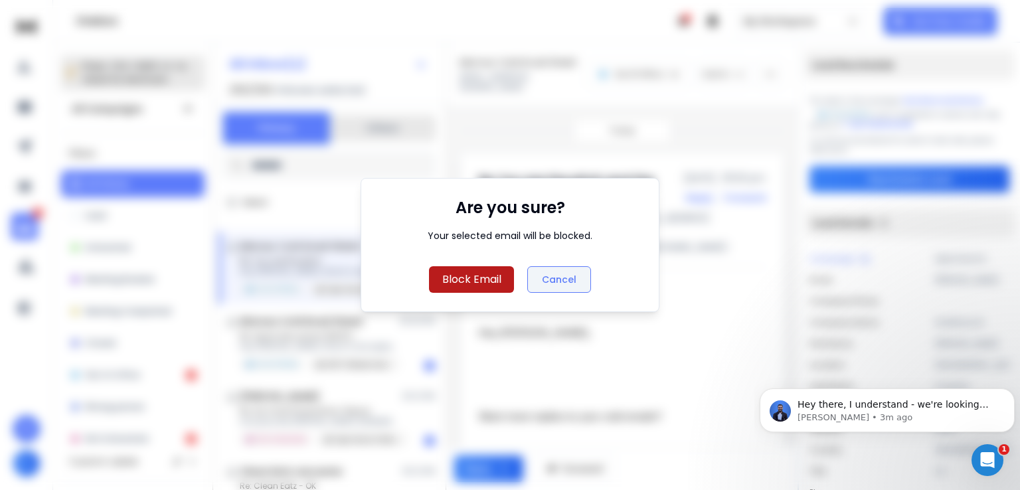
click at [486, 285] on button "Block Email" at bounding box center [471, 279] width 85 height 27
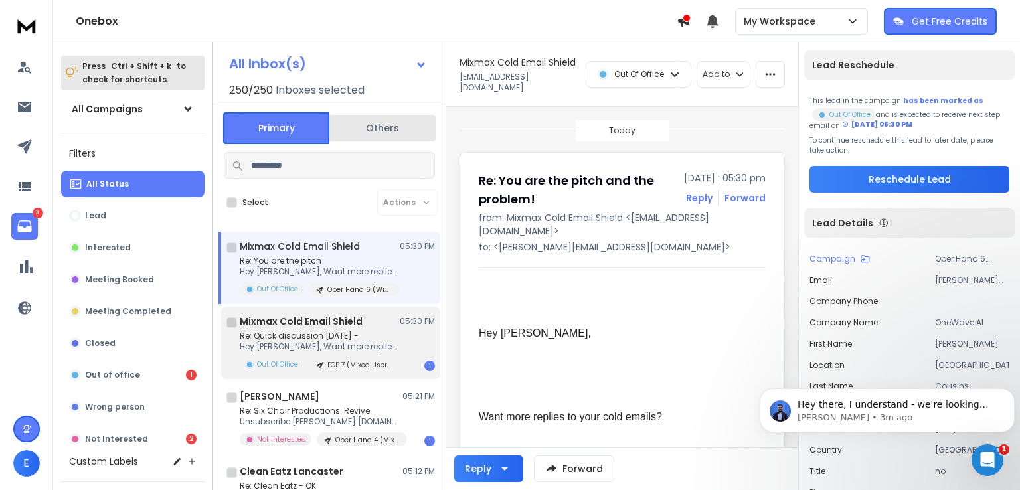
click at [374, 348] on p "Hey James, Want more replies to" at bounding box center [319, 346] width 159 height 11
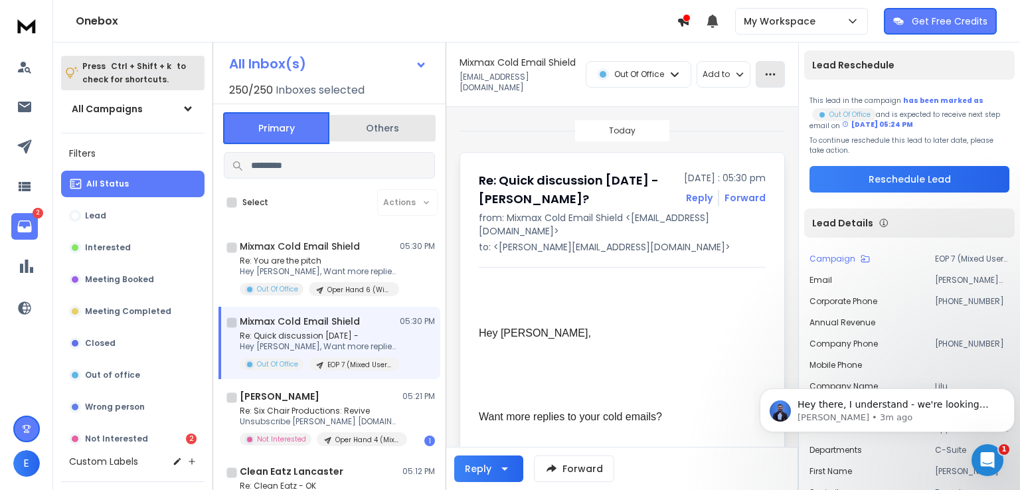
click at [776, 72] on icon "button" at bounding box center [771, 74] width 12 height 12
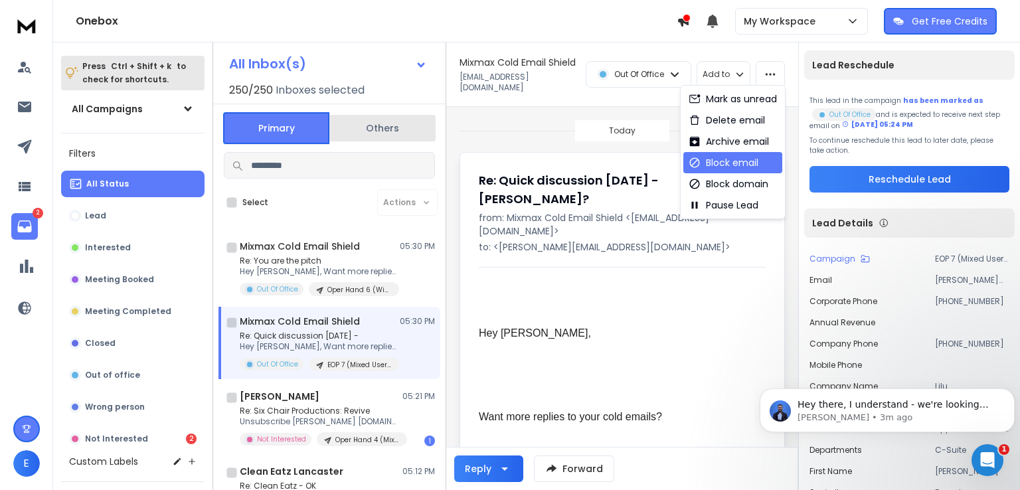
click at [739, 167] on div "Block email" at bounding box center [724, 162] width 70 height 13
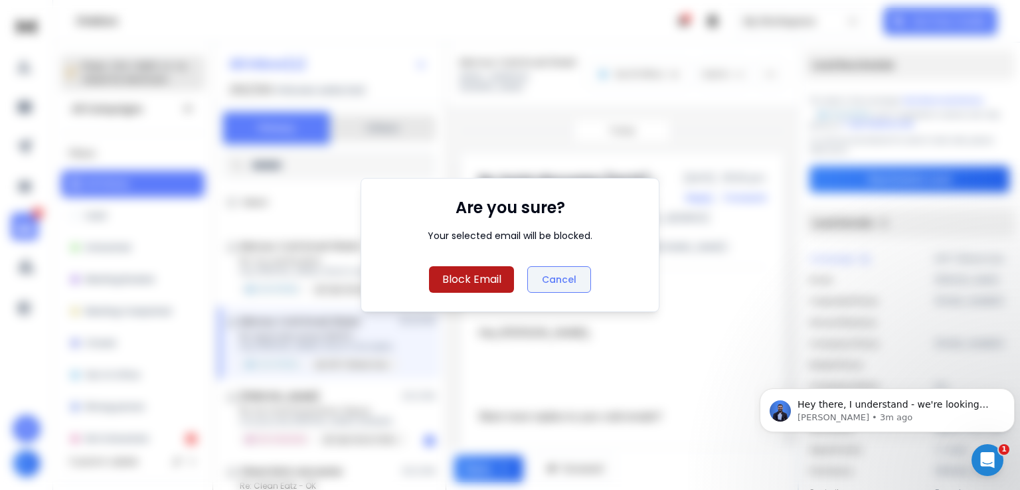
click at [480, 282] on button "Block Email" at bounding box center [471, 279] width 85 height 27
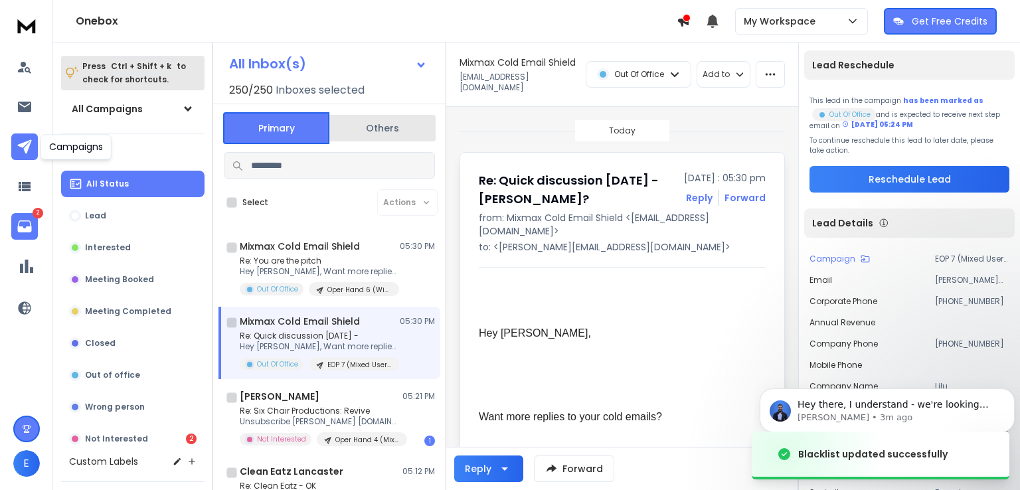
click at [21, 159] on link at bounding box center [24, 147] width 27 height 27
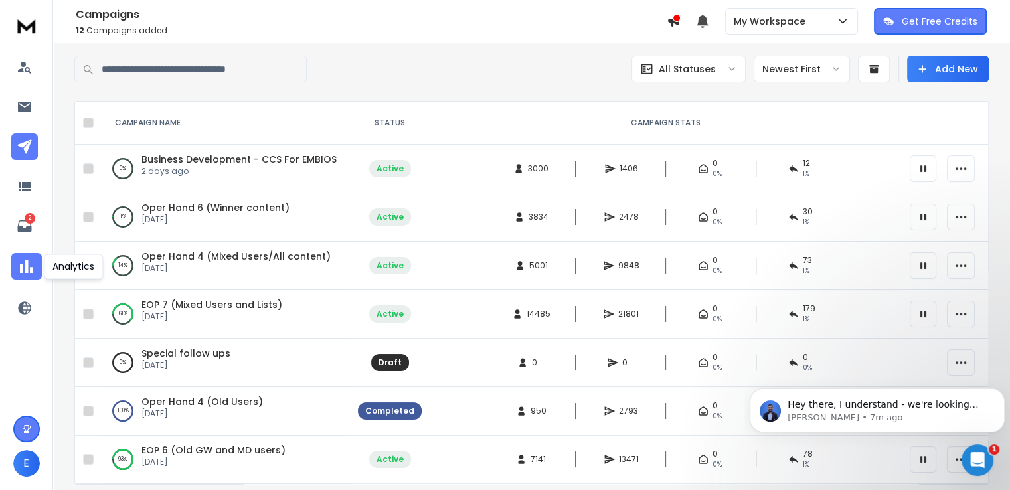
click at [24, 268] on icon at bounding box center [27, 266] width 20 height 20
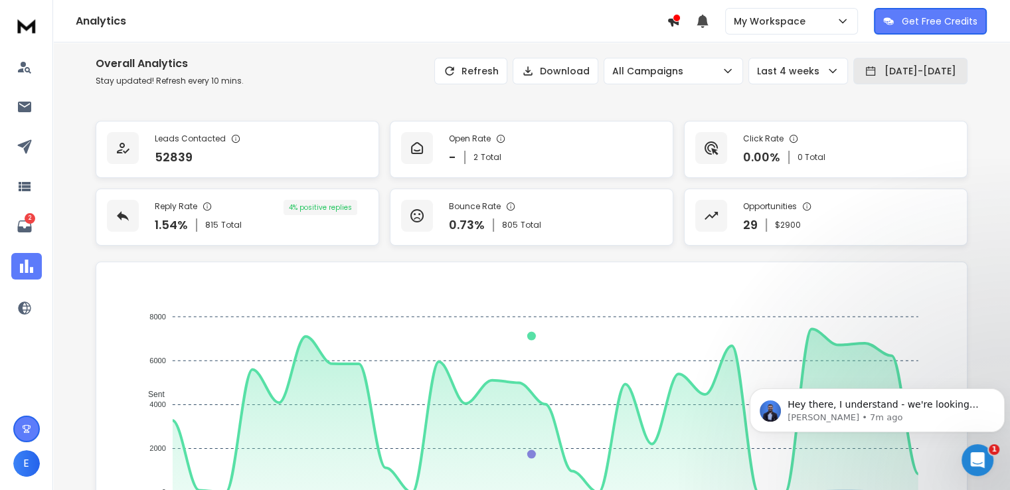
click at [884, 72] on button "18 Jul 2025 - 15 Aug 2025" at bounding box center [911, 71] width 114 height 27
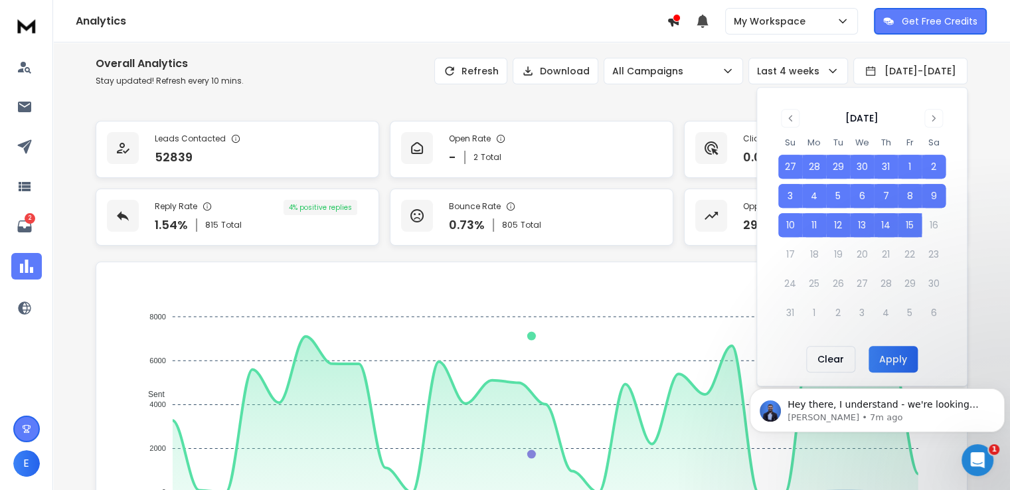
click at [913, 222] on button "15" at bounding box center [910, 225] width 24 height 24
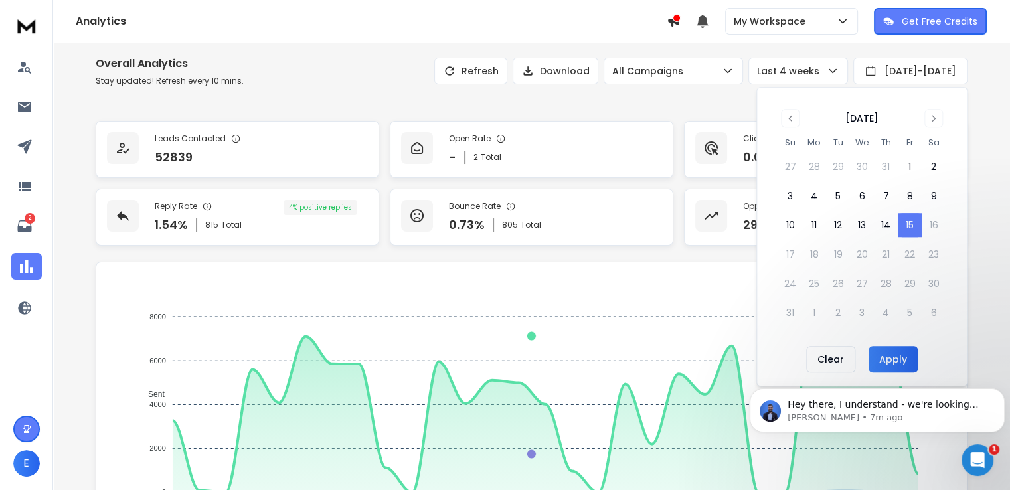
click at [891, 349] on button "Apply" at bounding box center [893, 359] width 49 height 27
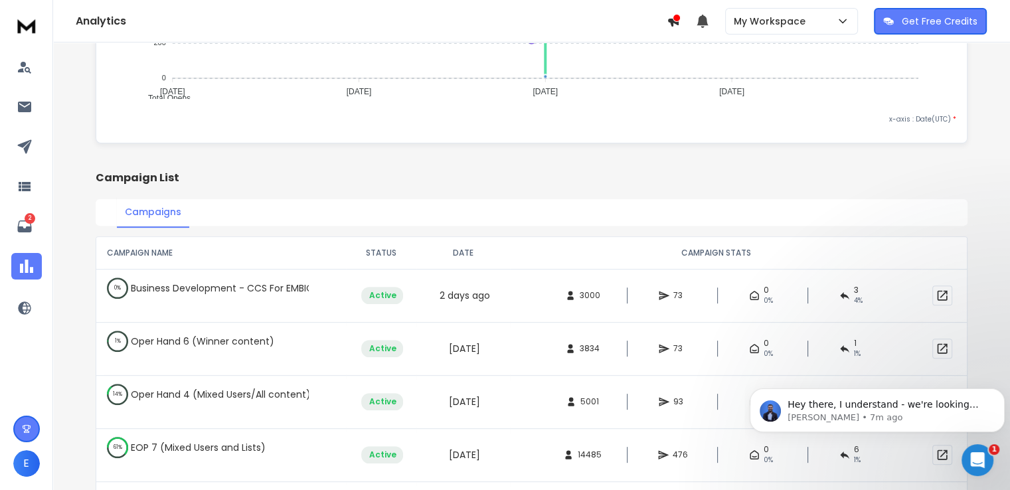
scroll to position [472, 0]
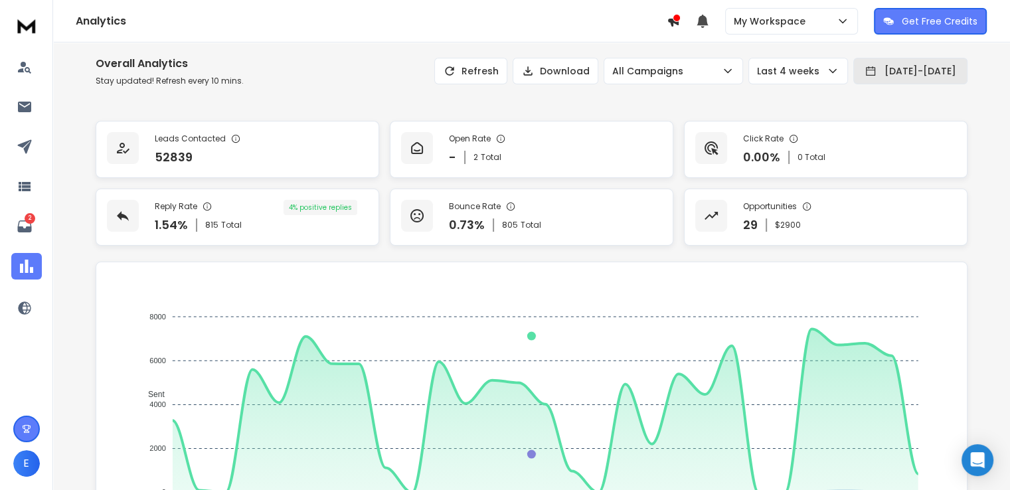
click at [854, 80] on button "[DATE] - [DATE]" at bounding box center [911, 71] width 114 height 27
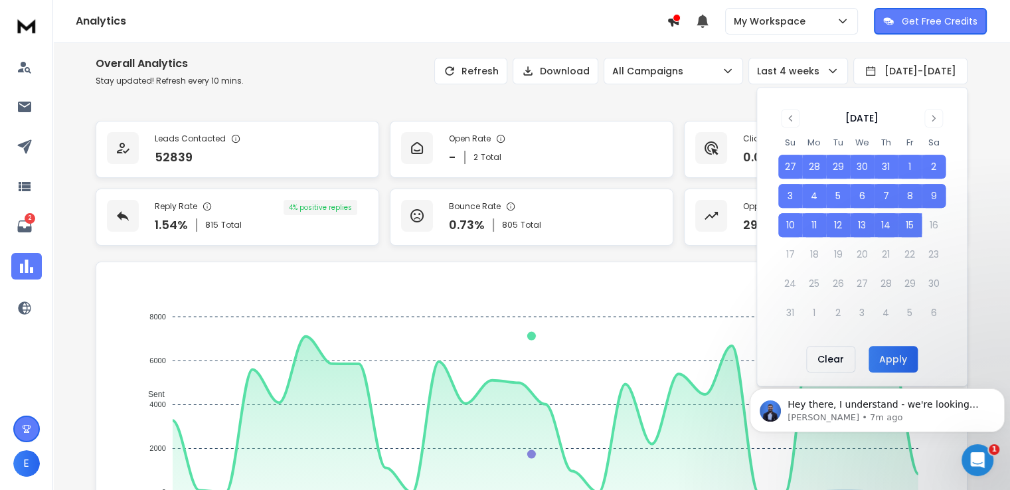
click at [901, 225] on button "15" at bounding box center [910, 225] width 24 height 24
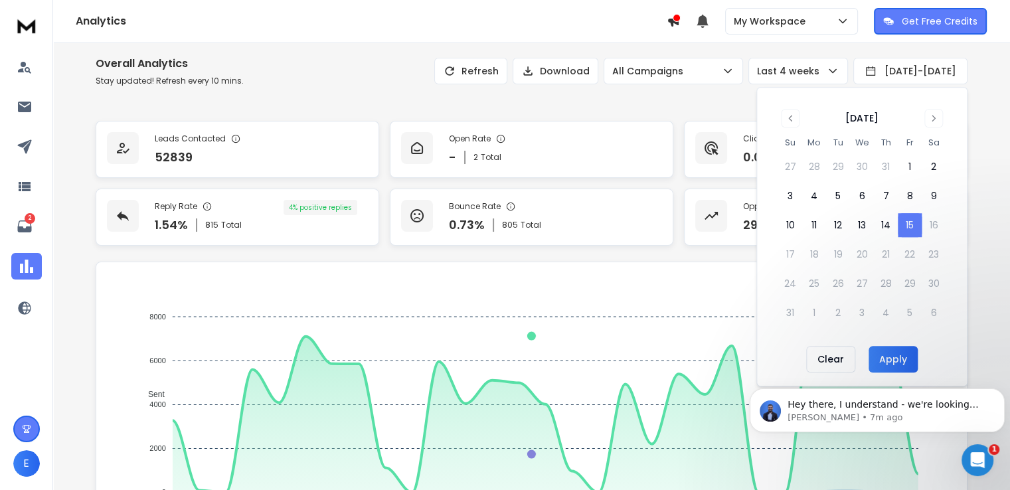
click at [906, 354] on button "Apply" at bounding box center [893, 359] width 49 height 27
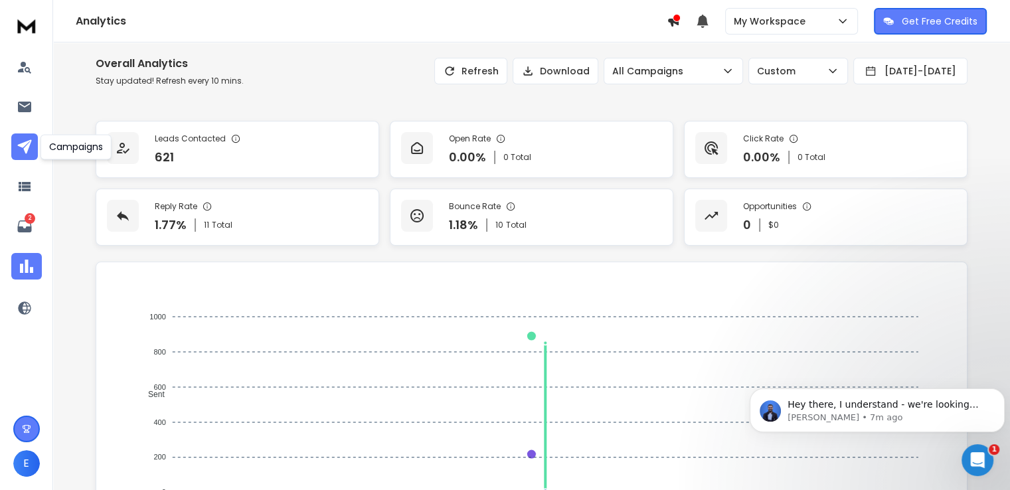
click at [33, 142] on link at bounding box center [24, 147] width 27 height 27
